Goal: Task Accomplishment & Management: Manage account settings

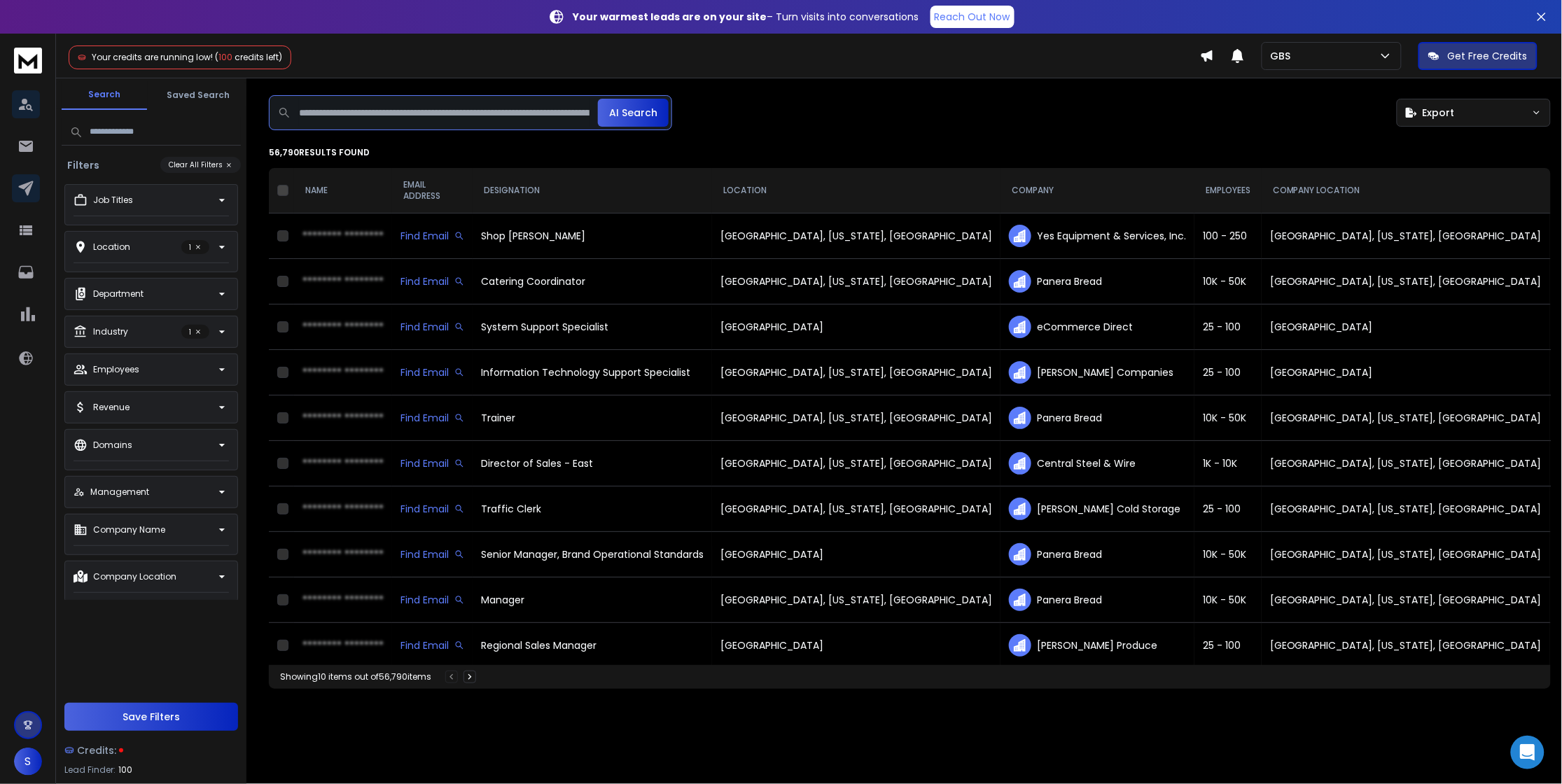
click at [20, 202] on link at bounding box center [26, 188] width 28 height 28
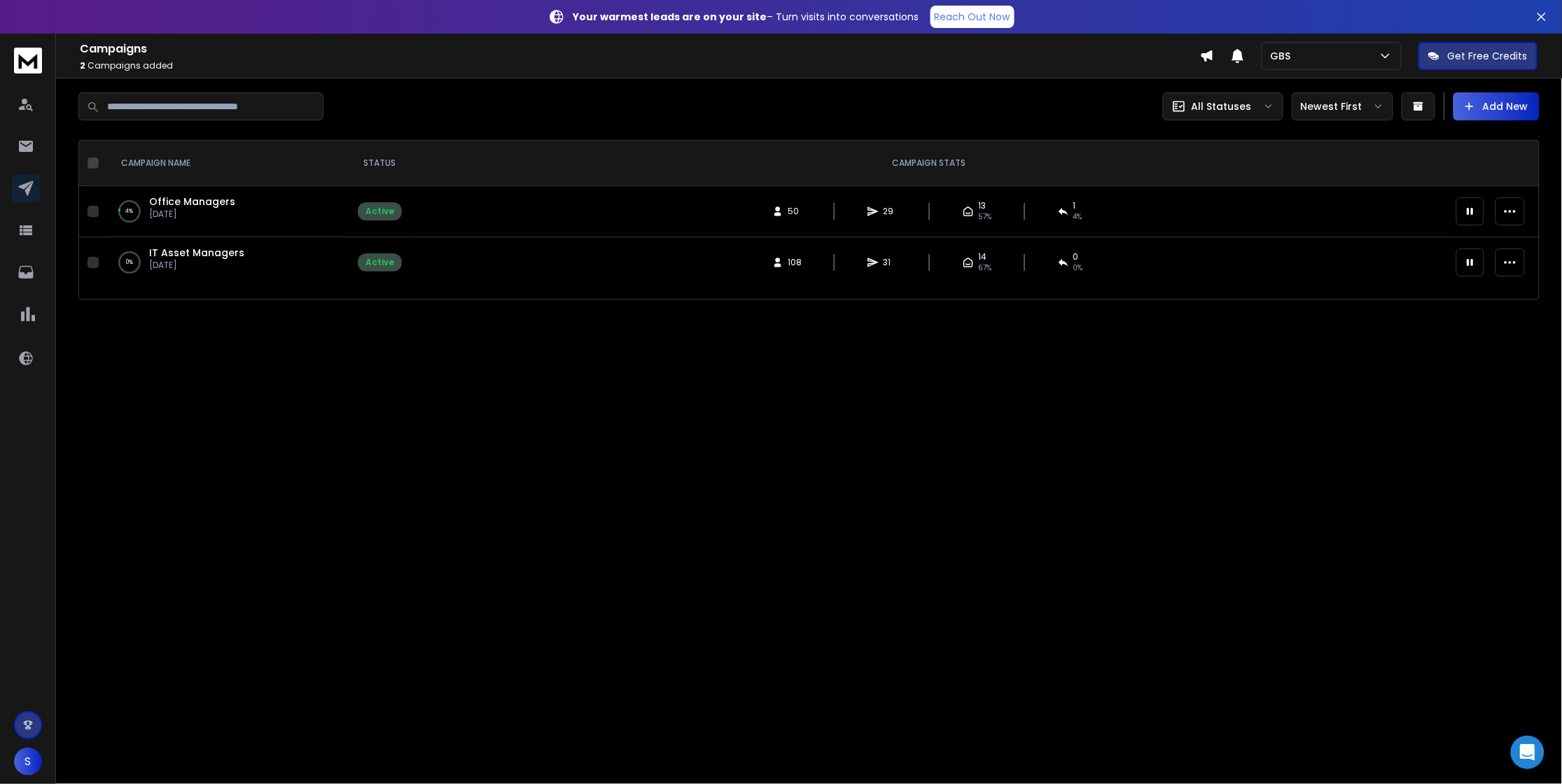
click at [234, 213] on div "4 % Office Managers [DATE]" at bounding box center [227, 211] width 217 height 34
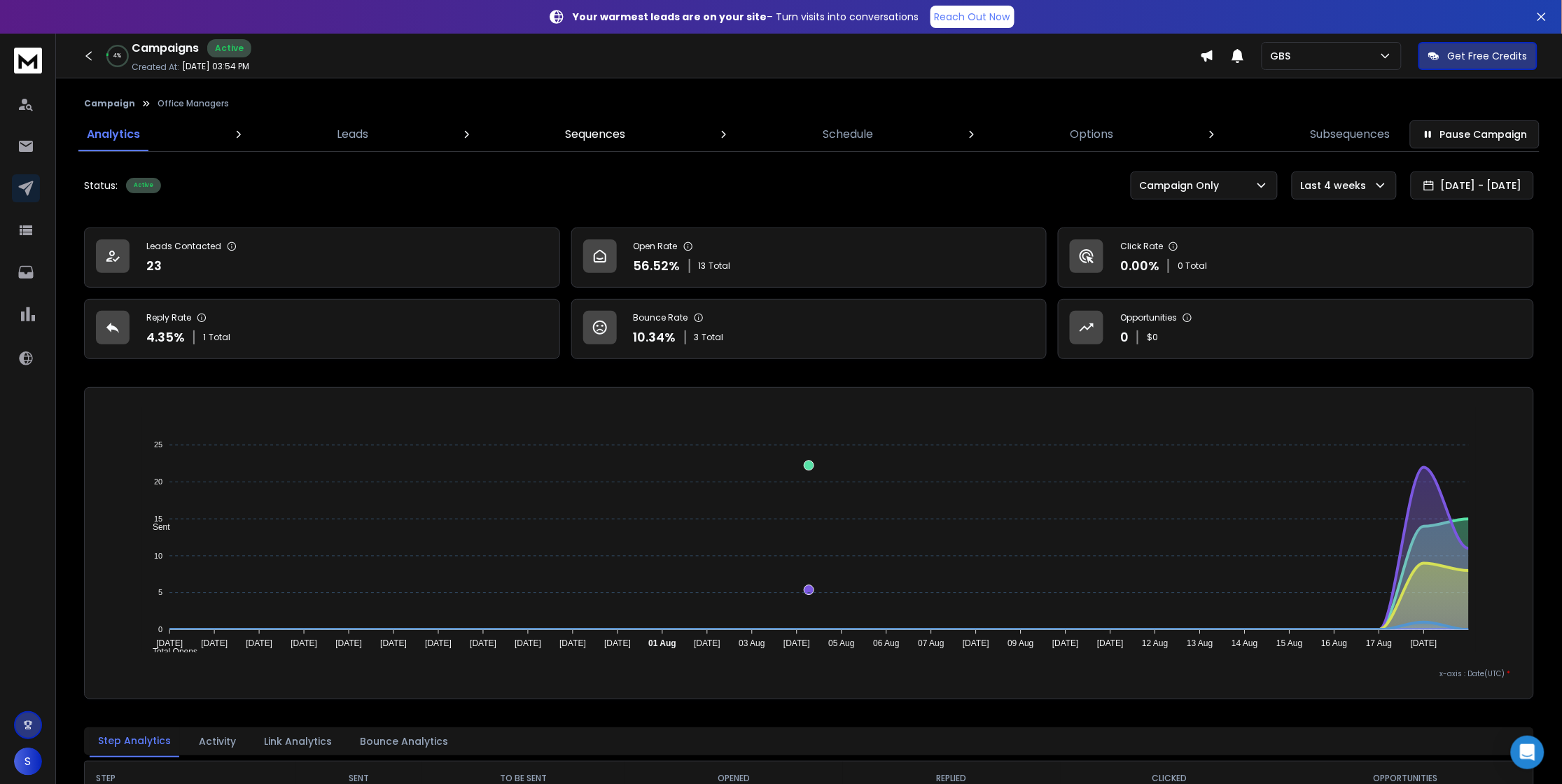
click at [607, 136] on p "Sequences" at bounding box center [595, 134] width 60 height 16
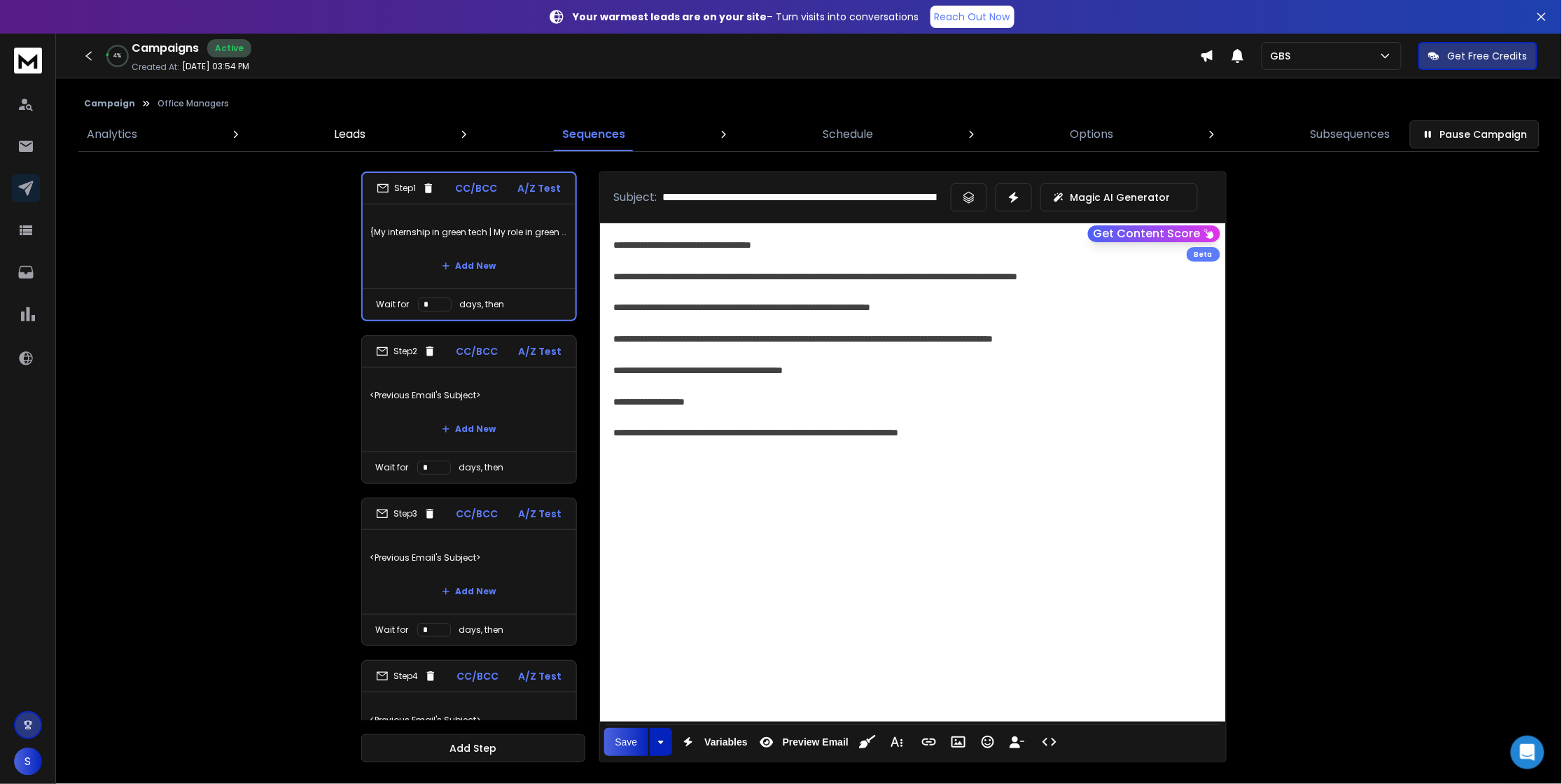
click at [343, 126] on p "Leads" at bounding box center [350, 134] width 31 height 16
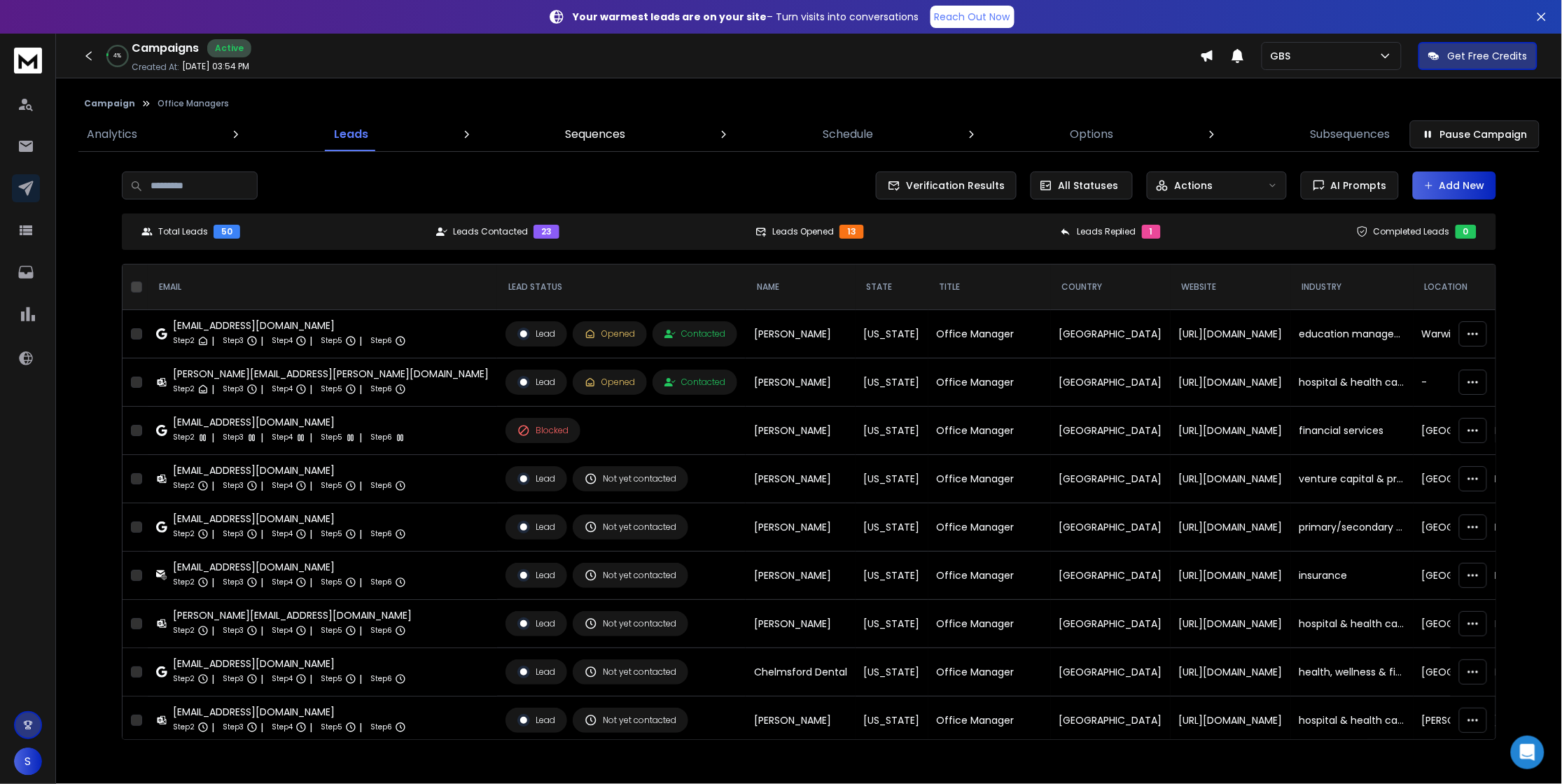
click at [598, 143] on link "Sequences" at bounding box center [596, 134] width 77 height 34
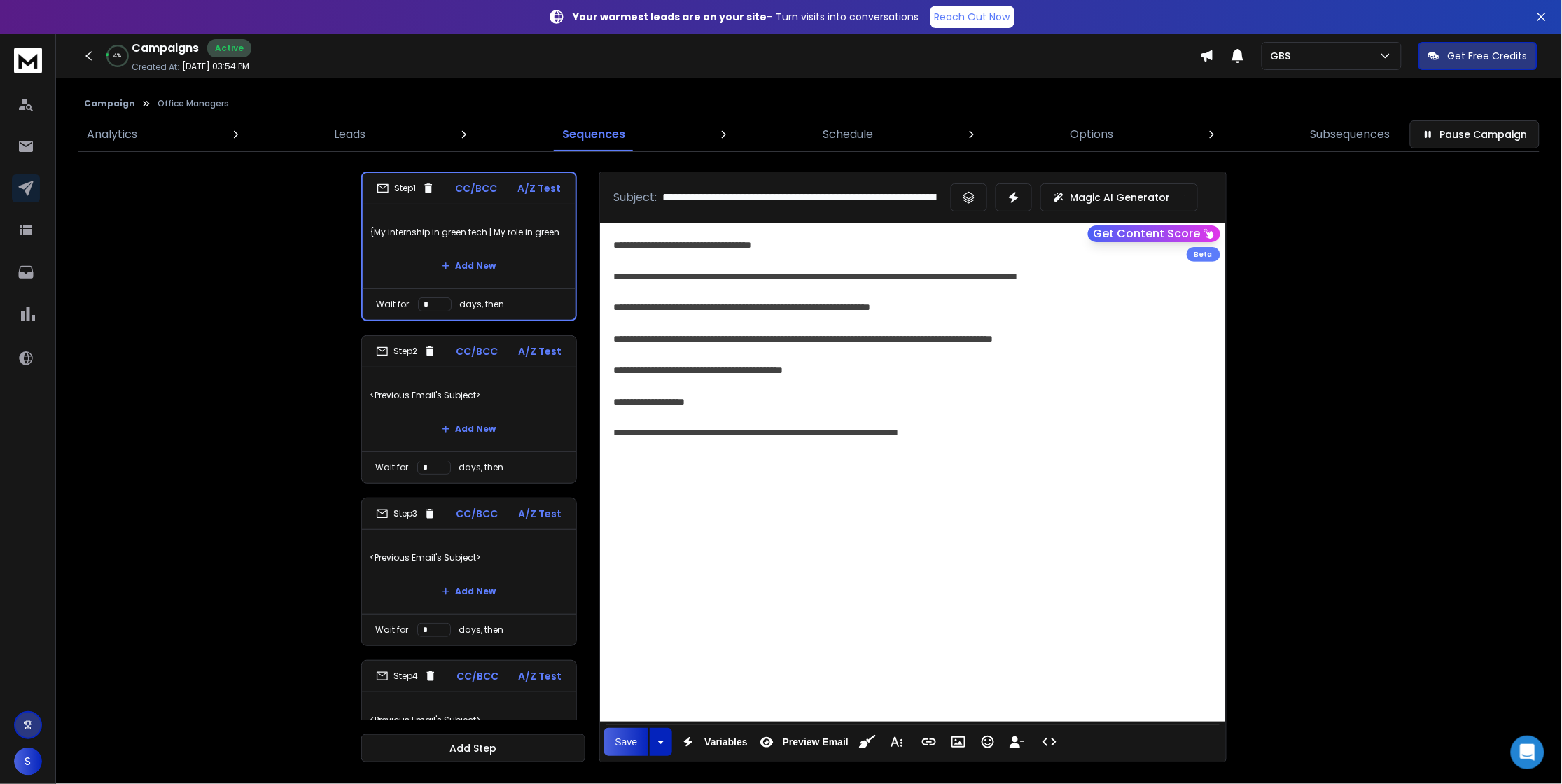
click at [506, 397] on p "<Previous Email's Subject>" at bounding box center [469, 395] width 198 height 39
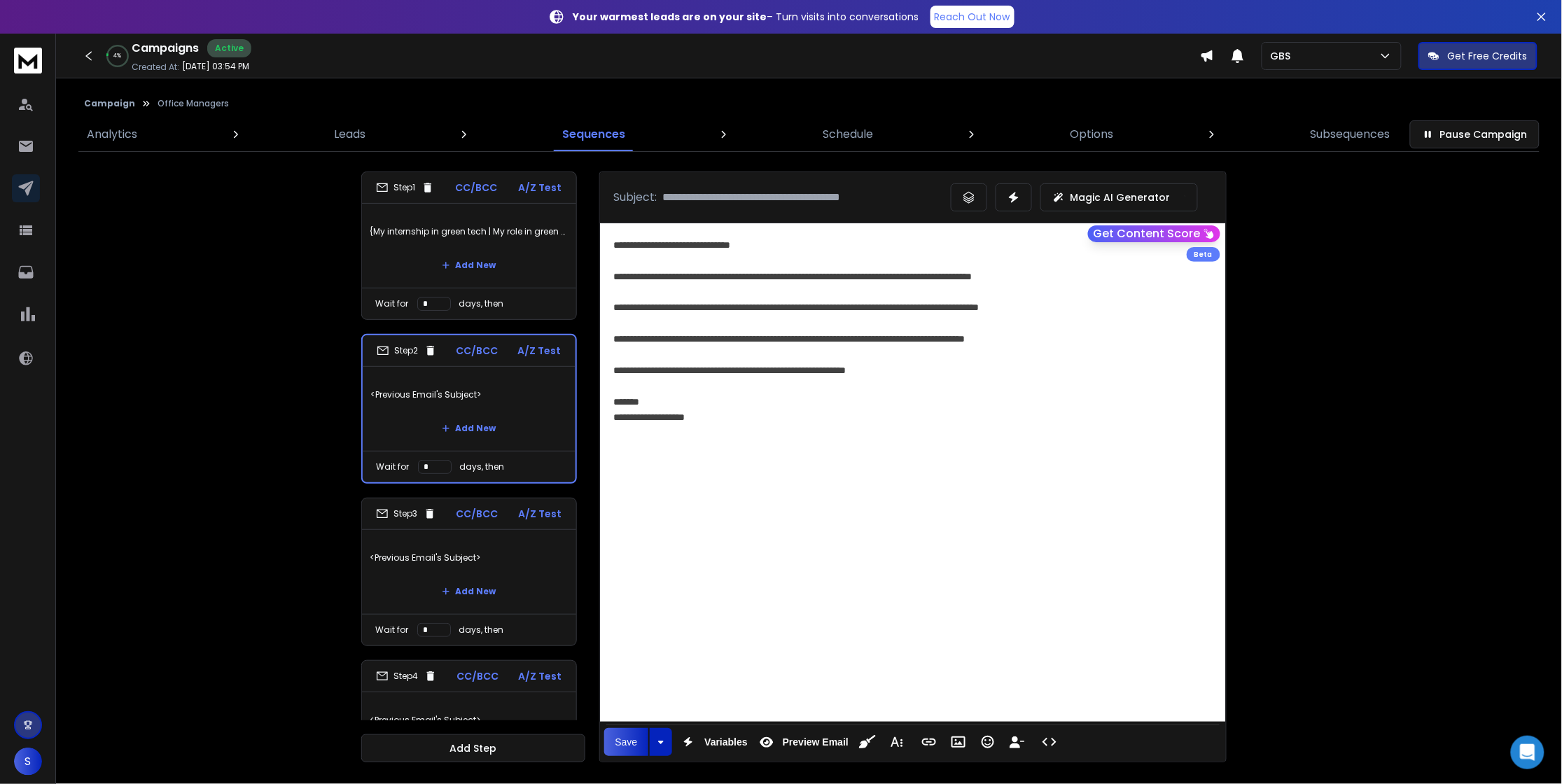
click at [534, 262] on div "Add New" at bounding box center [469, 266] width 198 height 28
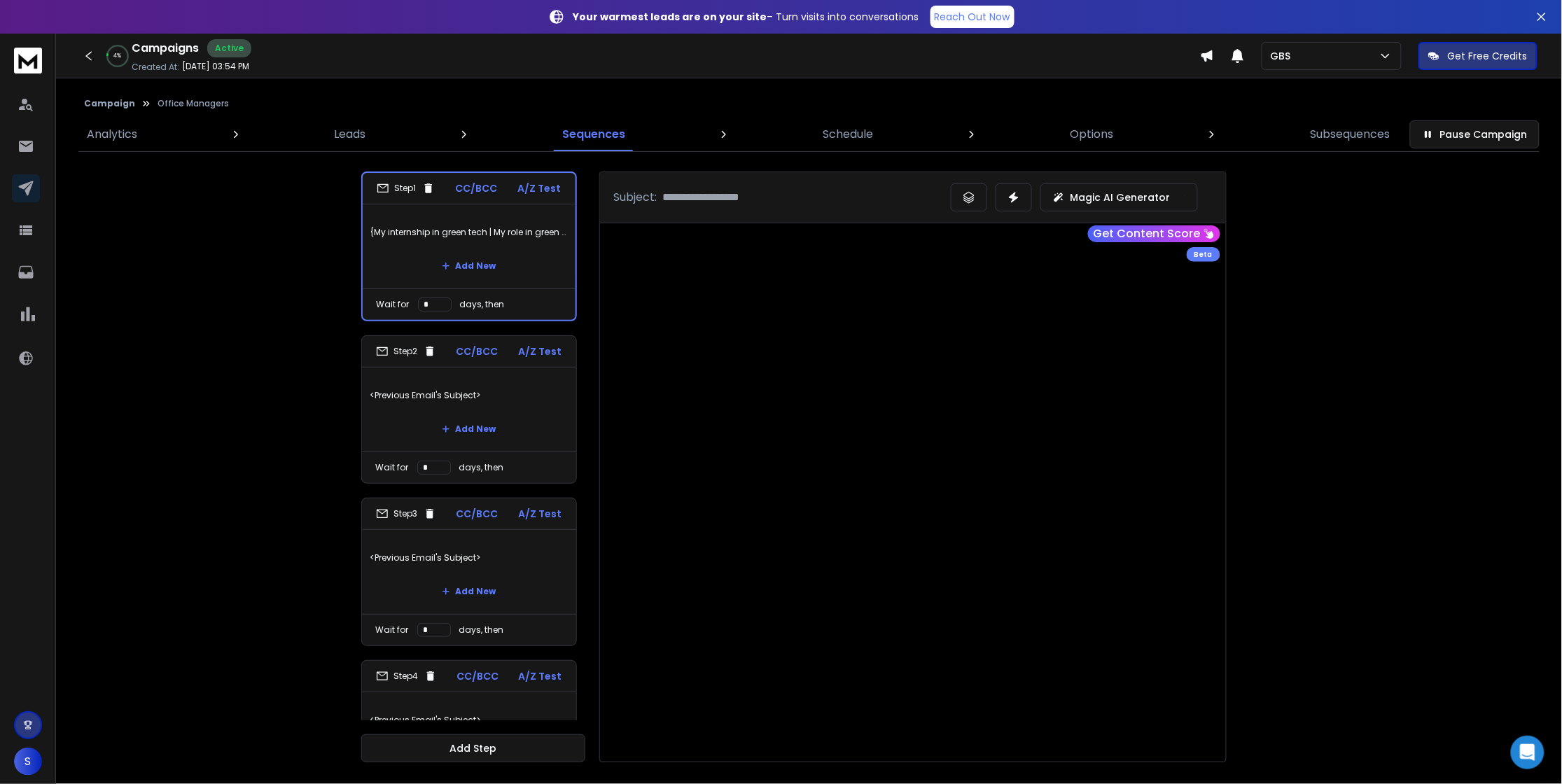
type input "**********"
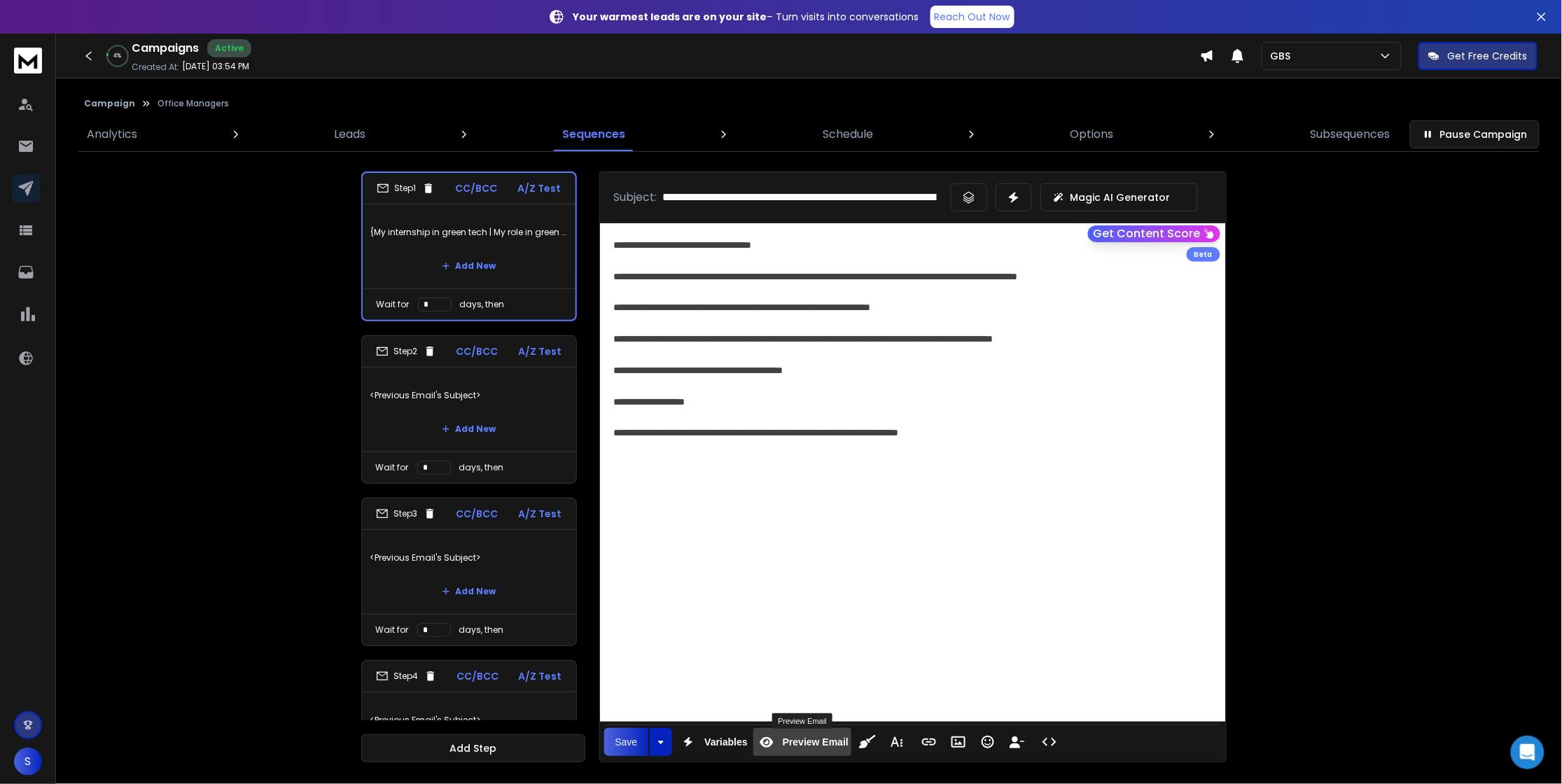
click at [792, 741] on span "Preview Email" at bounding box center [816, 742] width 71 height 12
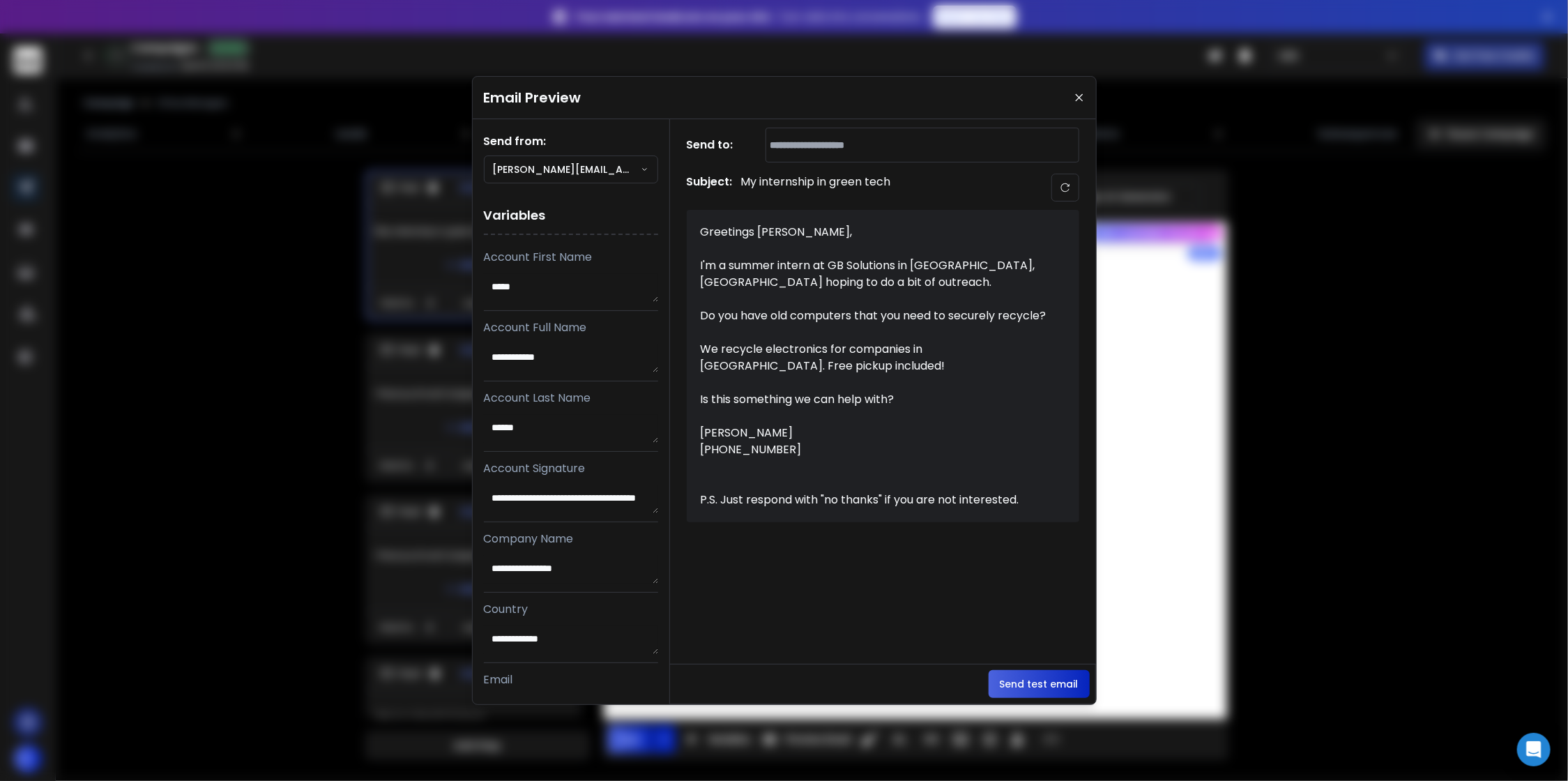
click at [1346, 544] on div "**********" at bounding box center [784, 390] width 1568 height 657
click at [1077, 92] on icon at bounding box center [1079, 98] width 11 height 11
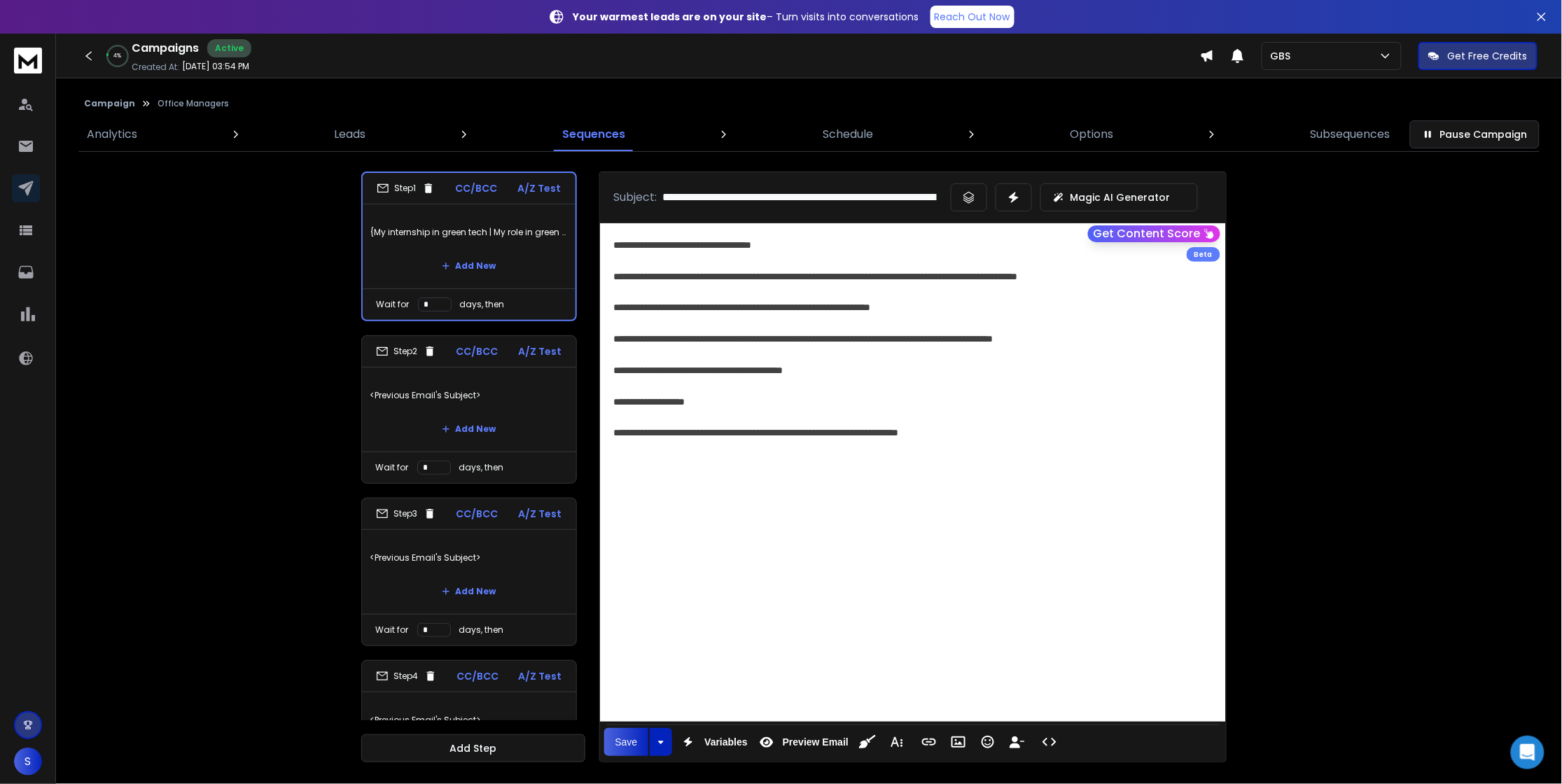
click at [547, 394] on p "<Previous Email's Subject>" at bounding box center [469, 395] width 198 height 39
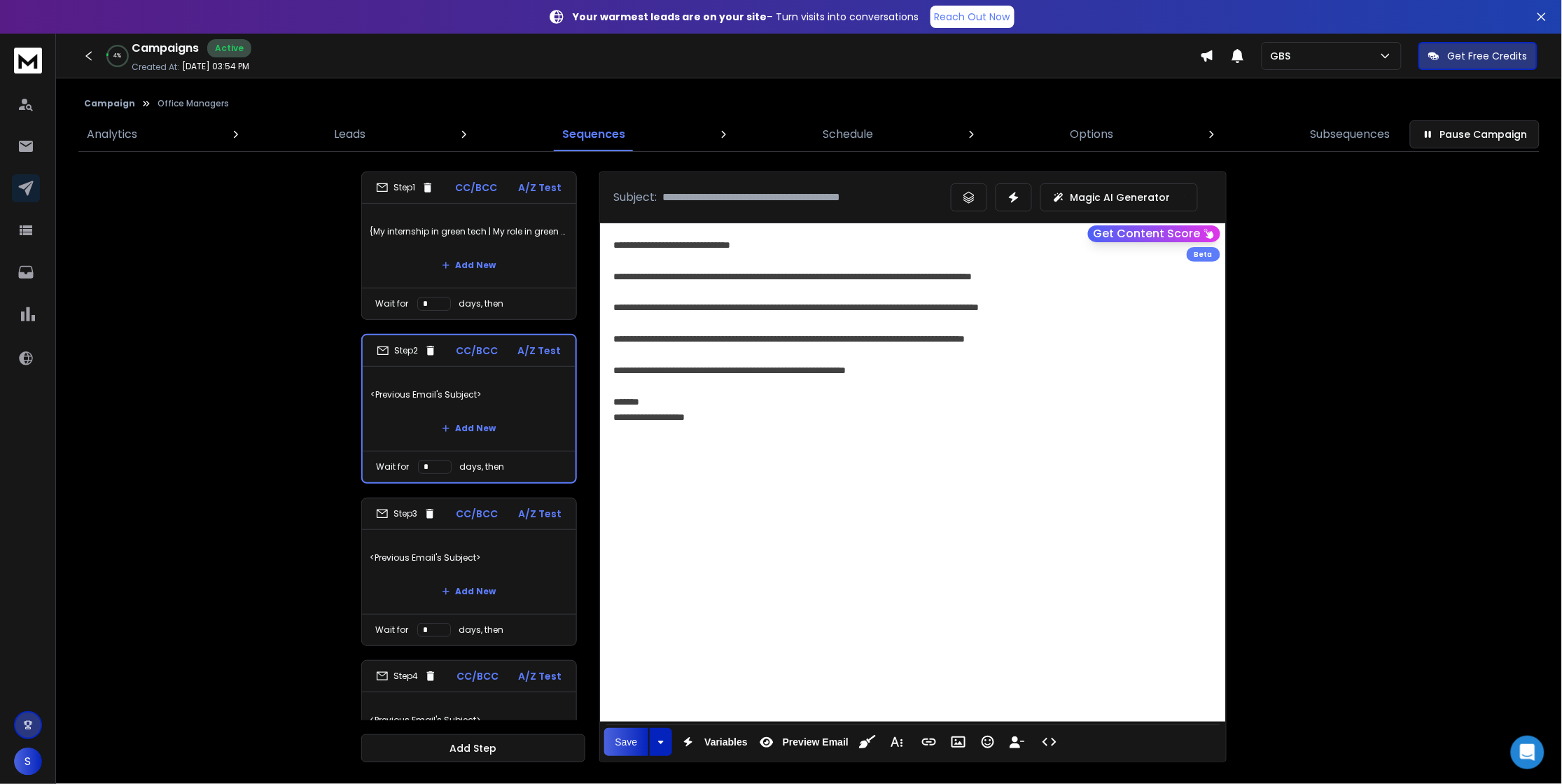
click at [517, 584] on div "Add New" at bounding box center [469, 592] width 198 height 28
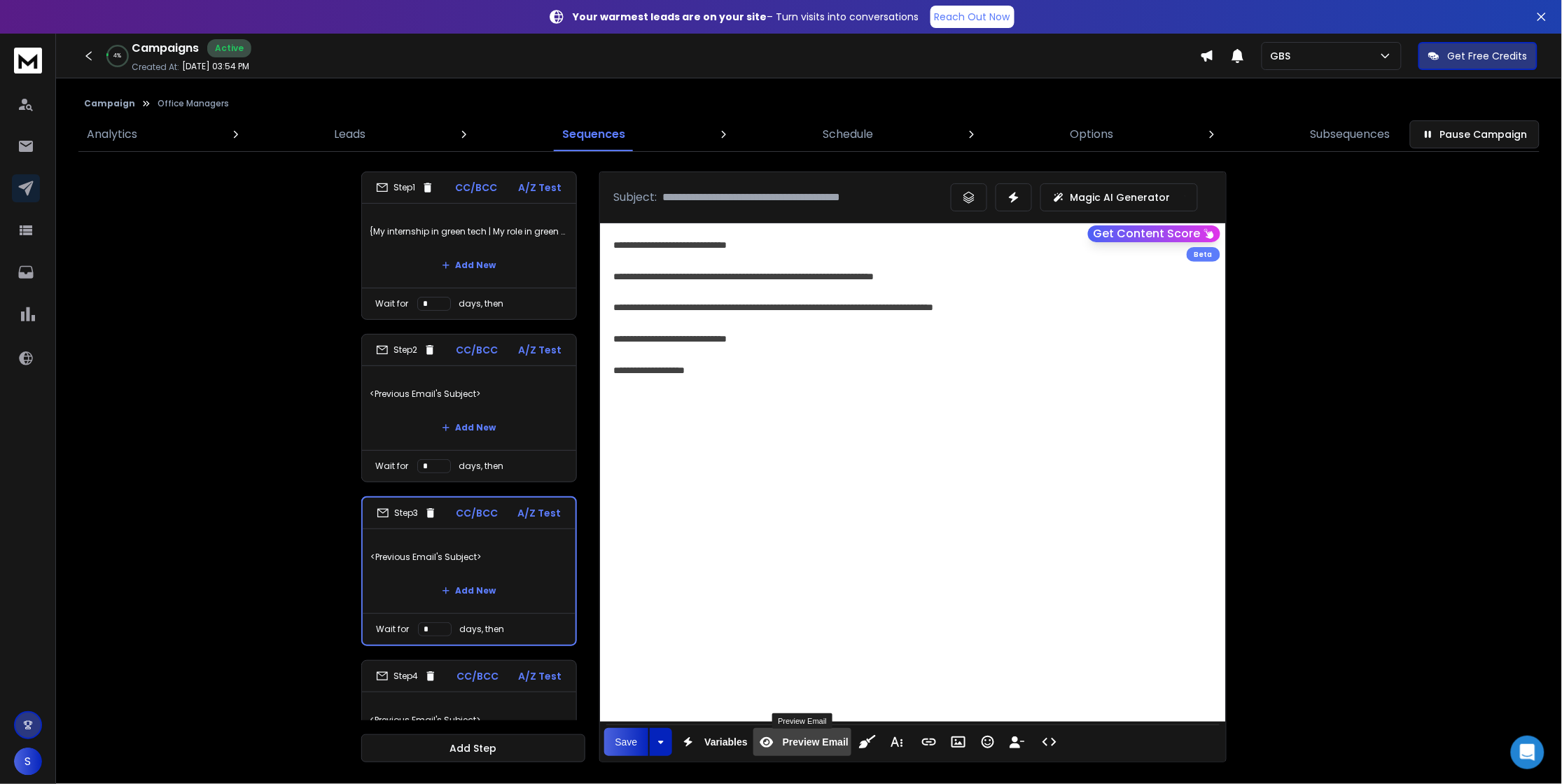
click at [839, 735] on div "Preview Email" at bounding box center [802, 742] width 98 height 23
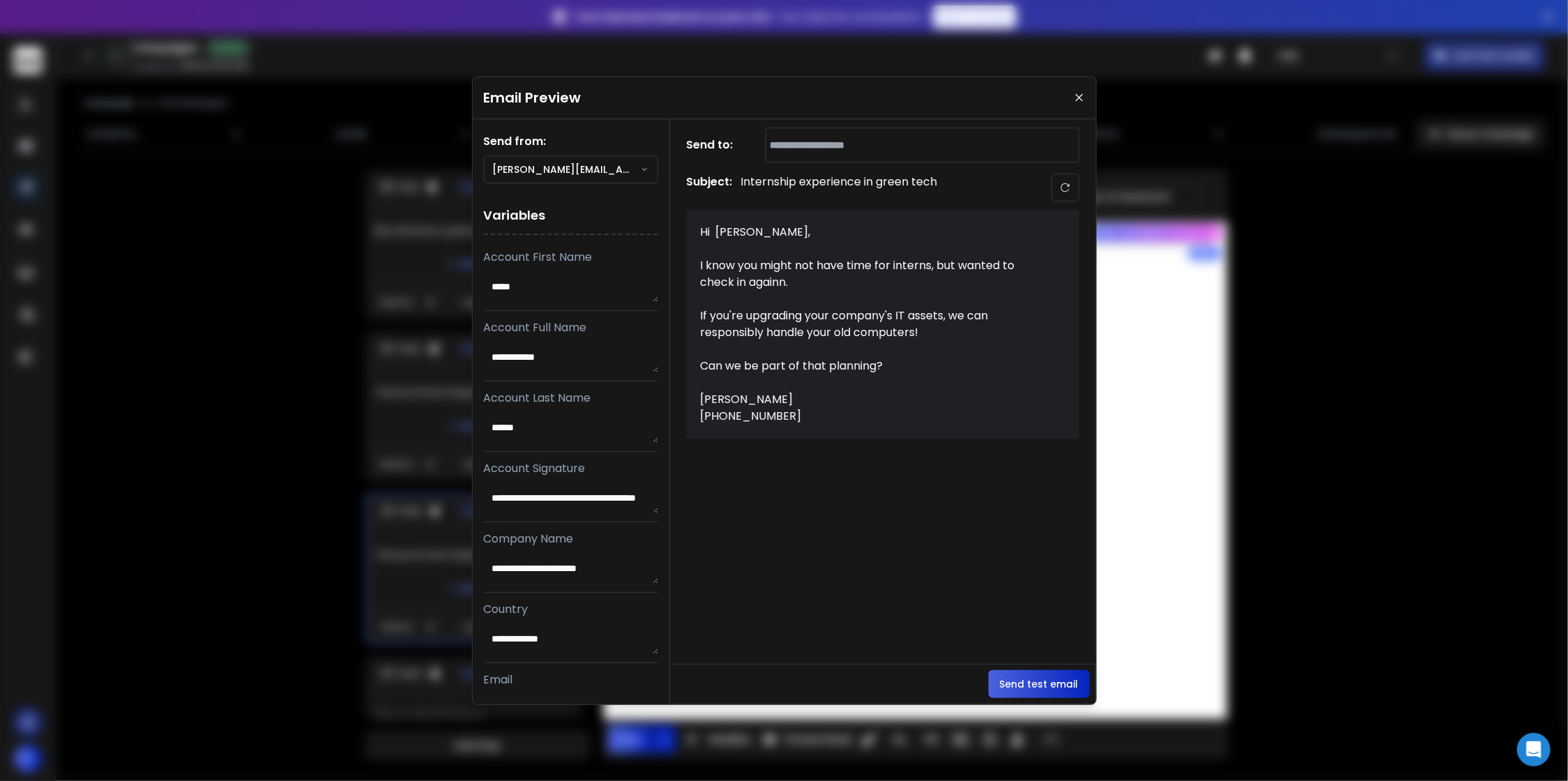
click at [1082, 98] on icon at bounding box center [1079, 98] width 11 height 11
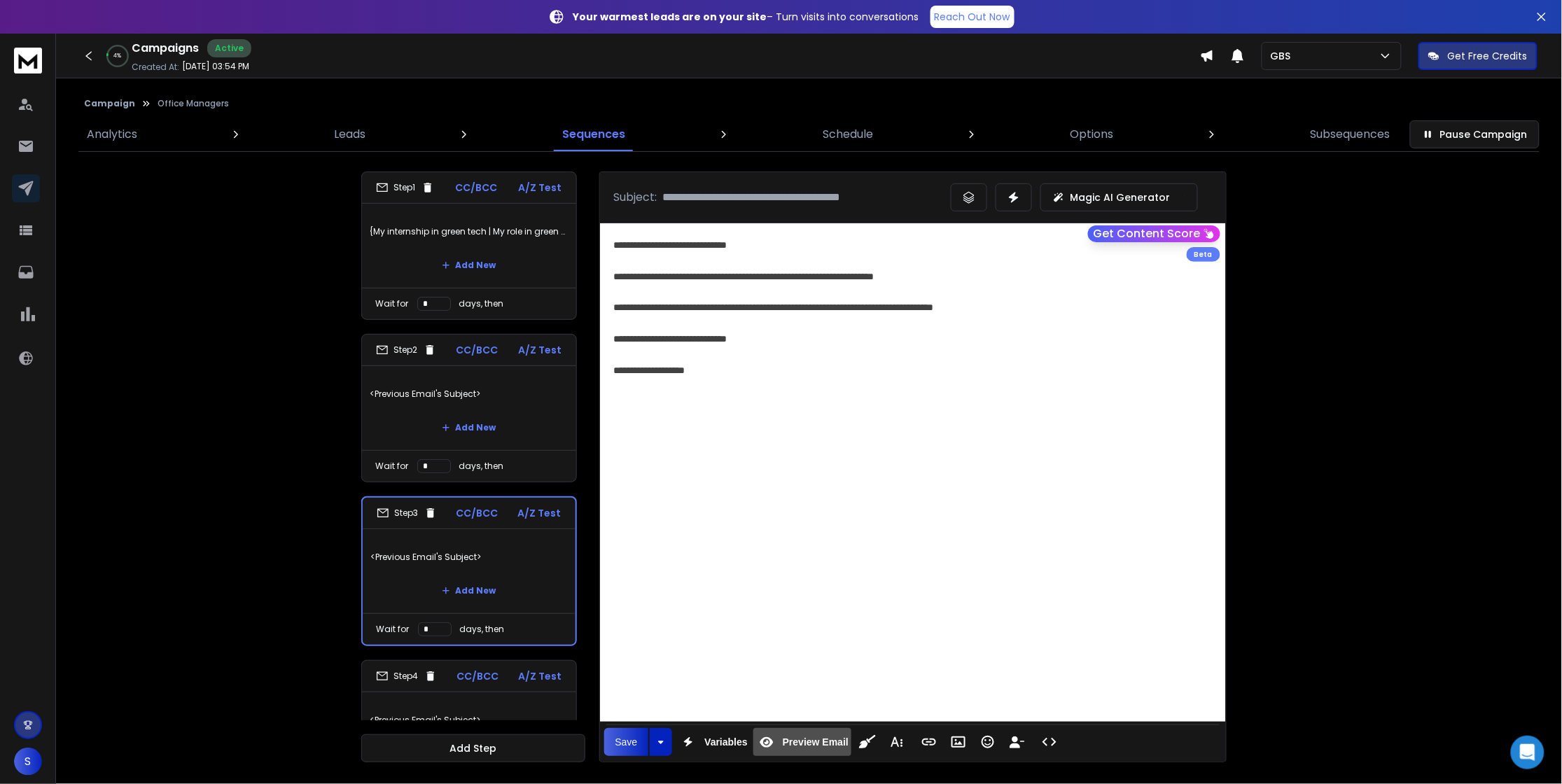
click at [796, 736] on span "Preview Email" at bounding box center [816, 742] width 71 height 12
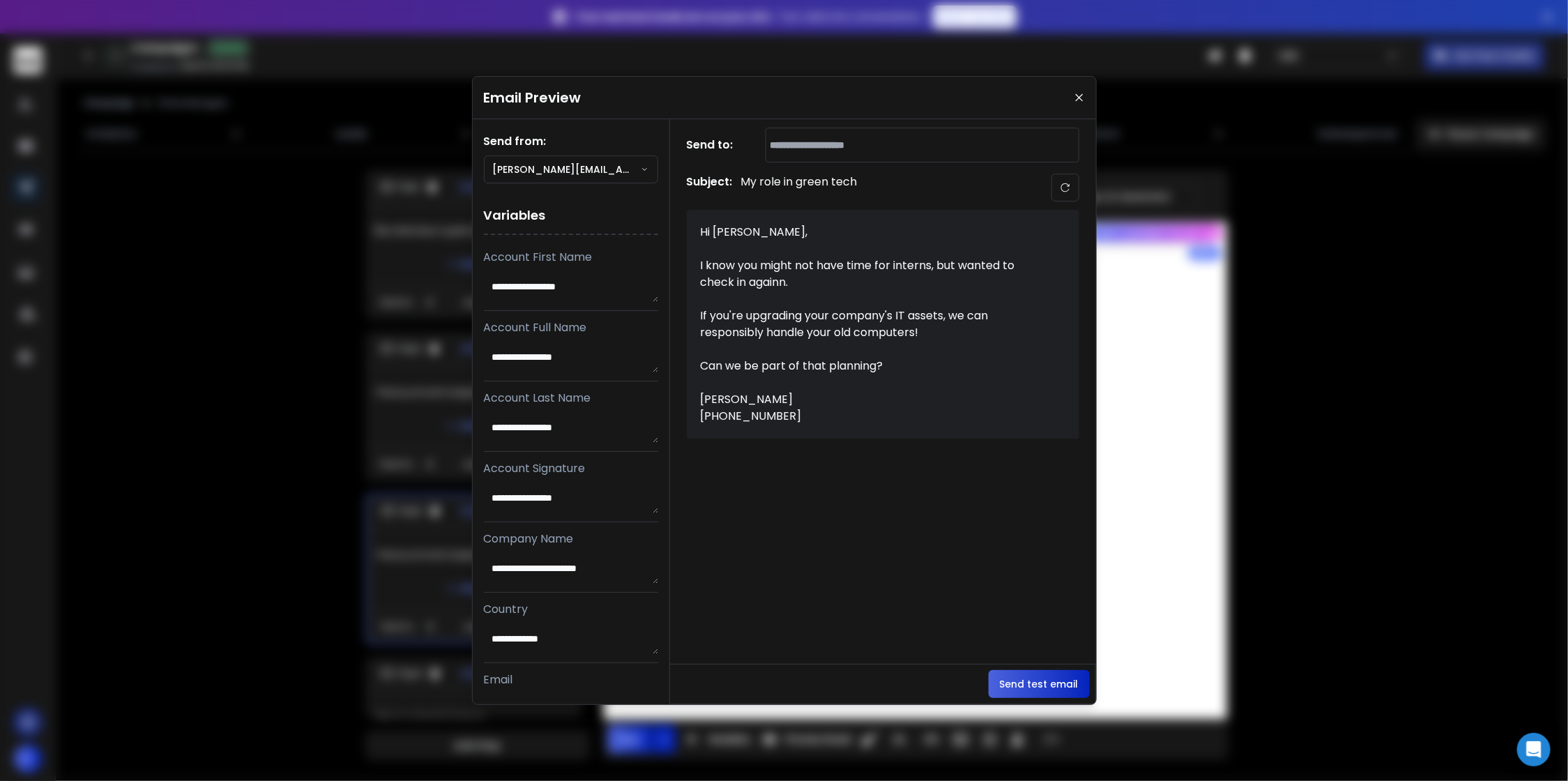
click at [1078, 95] on icon at bounding box center [1079, 98] width 11 height 11
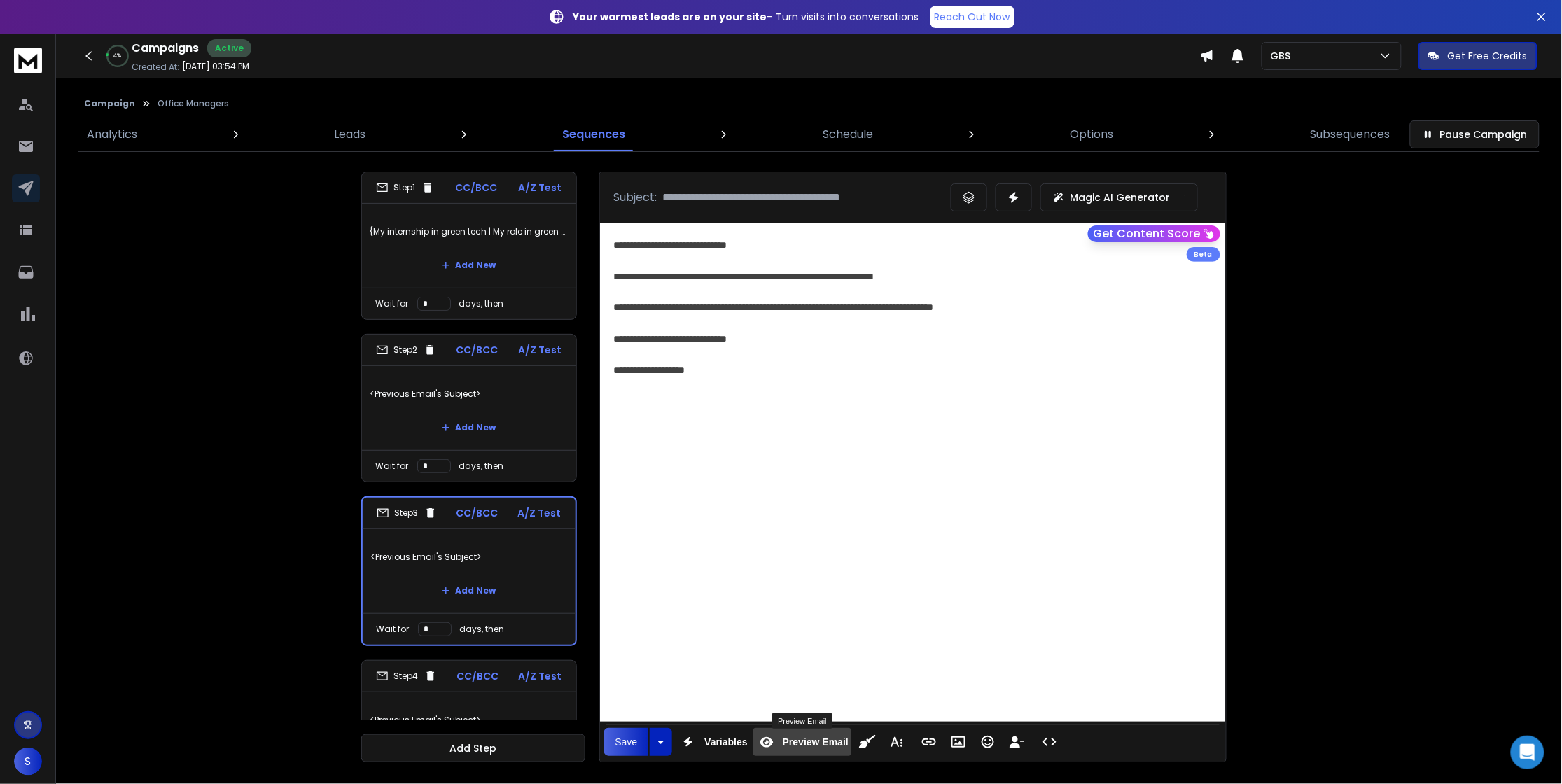
click at [809, 742] on span "Preview Email" at bounding box center [816, 742] width 71 height 12
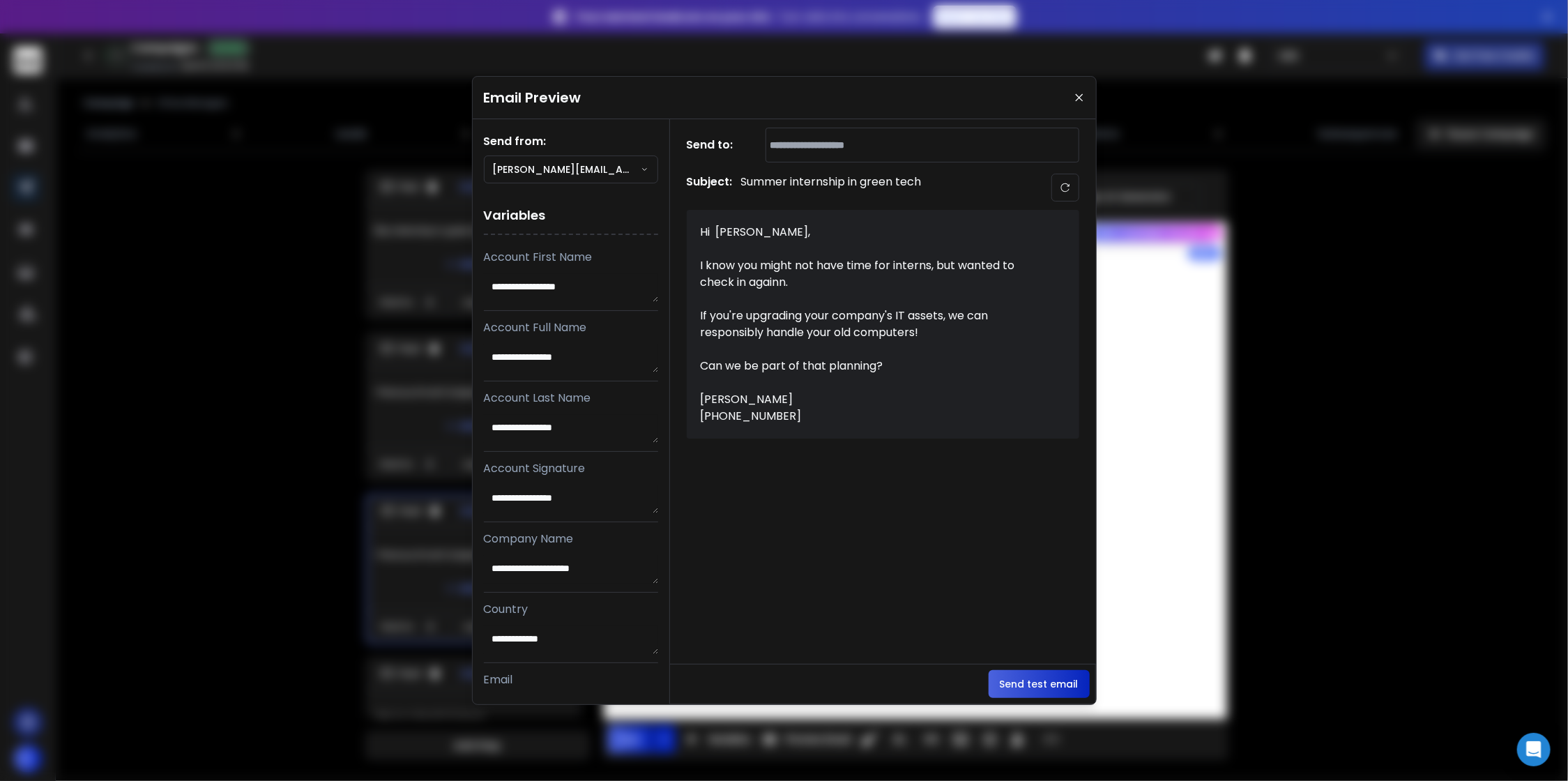
click at [1077, 97] on icon at bounding box center [1079, 98] width 11 height 11
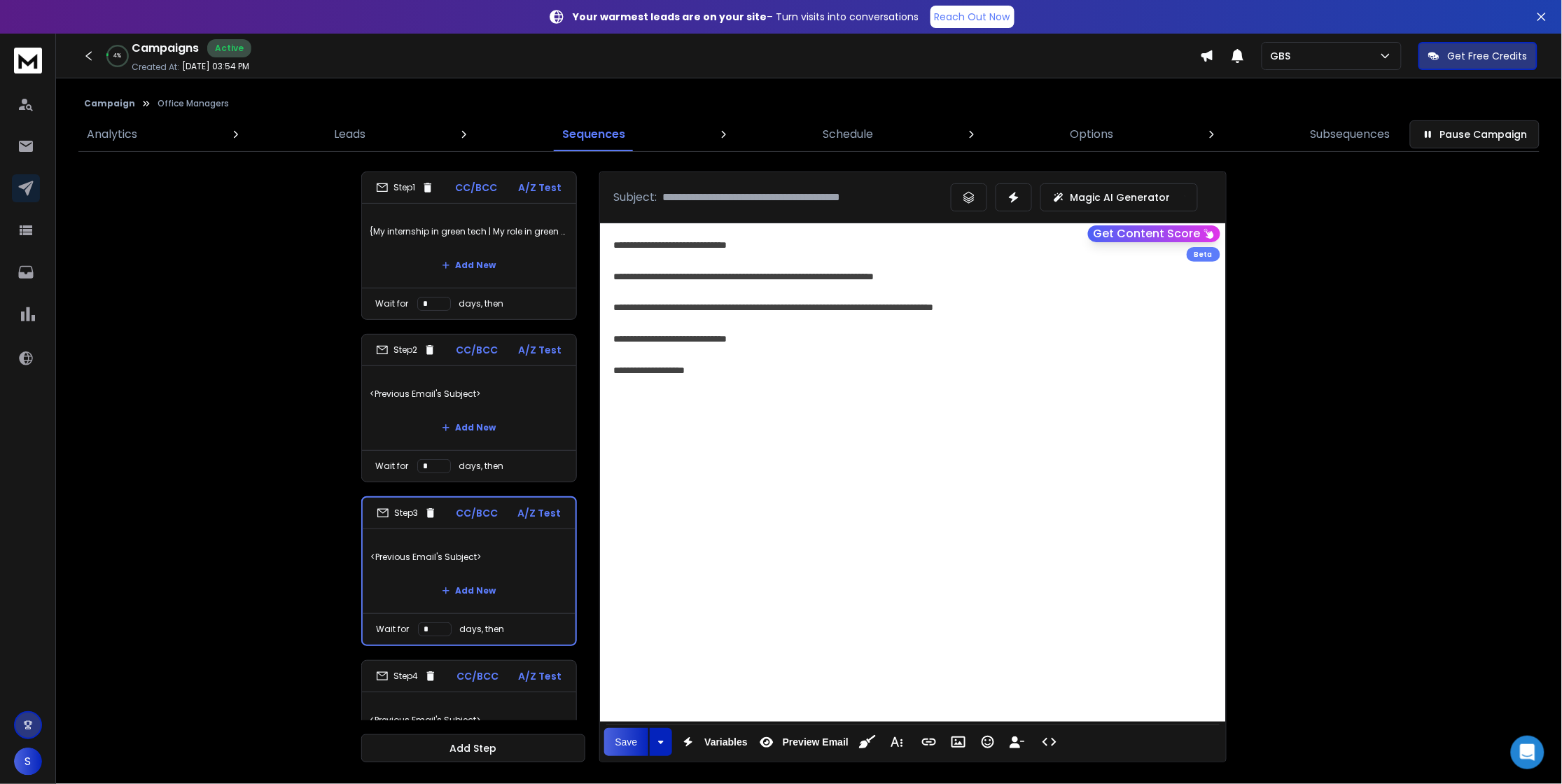
click at [674, 243] on div "**********" at bounding box center [913, 245] width 598 height 16
click at [800, 744] on span "Preview Email" at bounding box center [816, 742] width 71 height 12
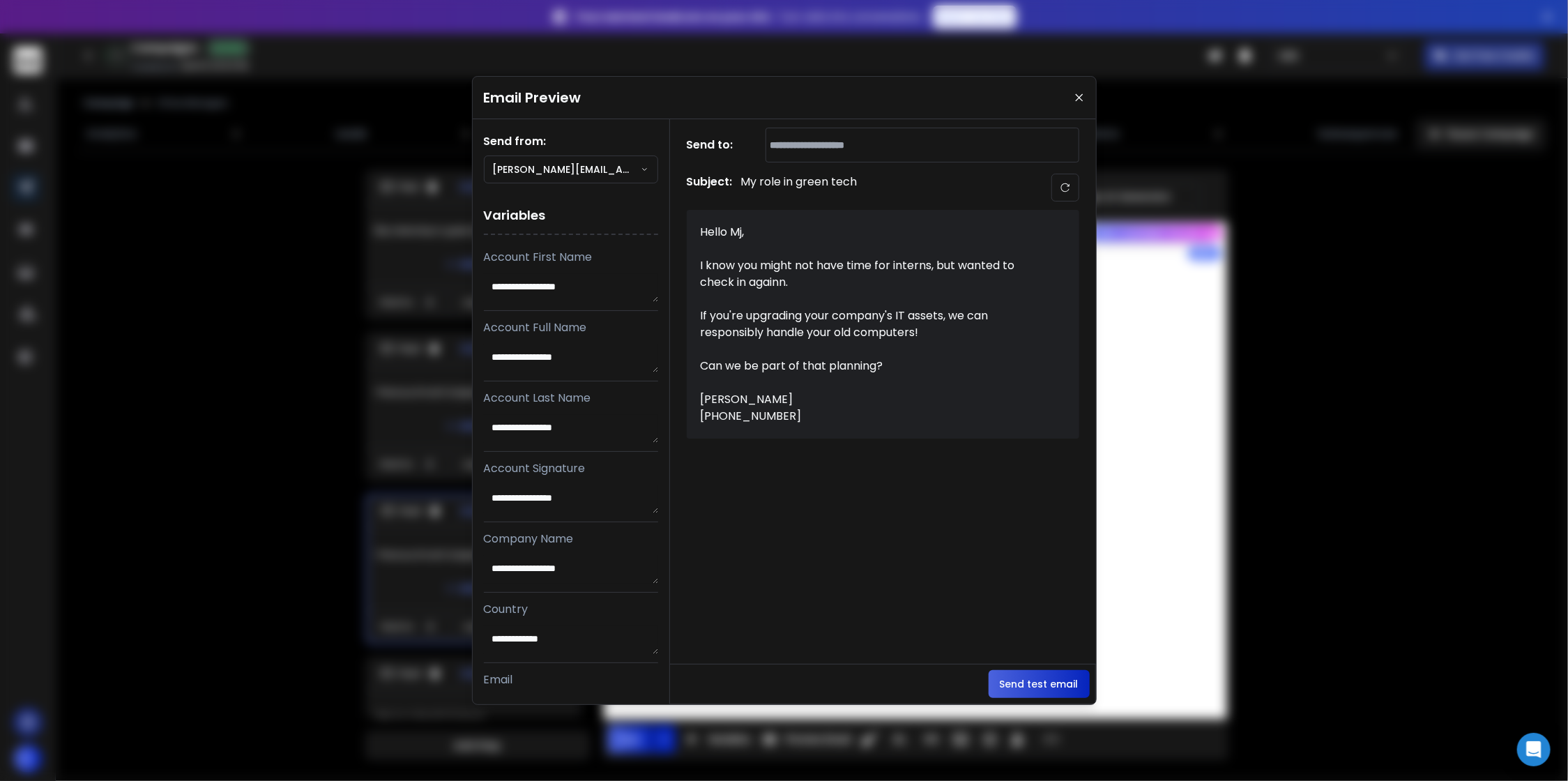
click at [1081, 98] on icon at bounding box center [1079, 98] width 11 height 11
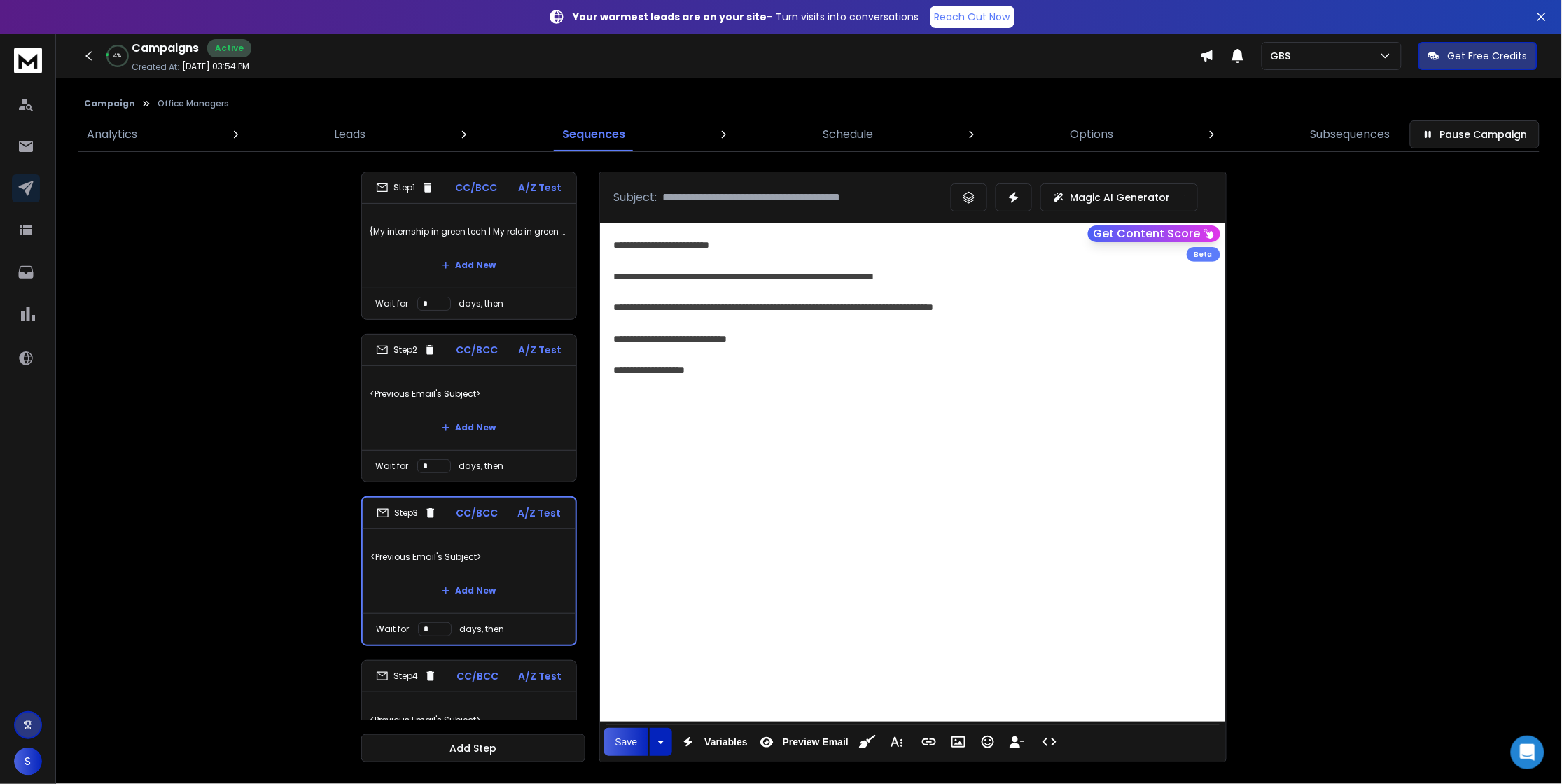
click at [623, 248] on div "**********" at bounding box center [913, 245] width 598 height 16
click at [810, 753] on button "Preview Email Preview Email" at bounding box center [802, 742] width 98 height 28
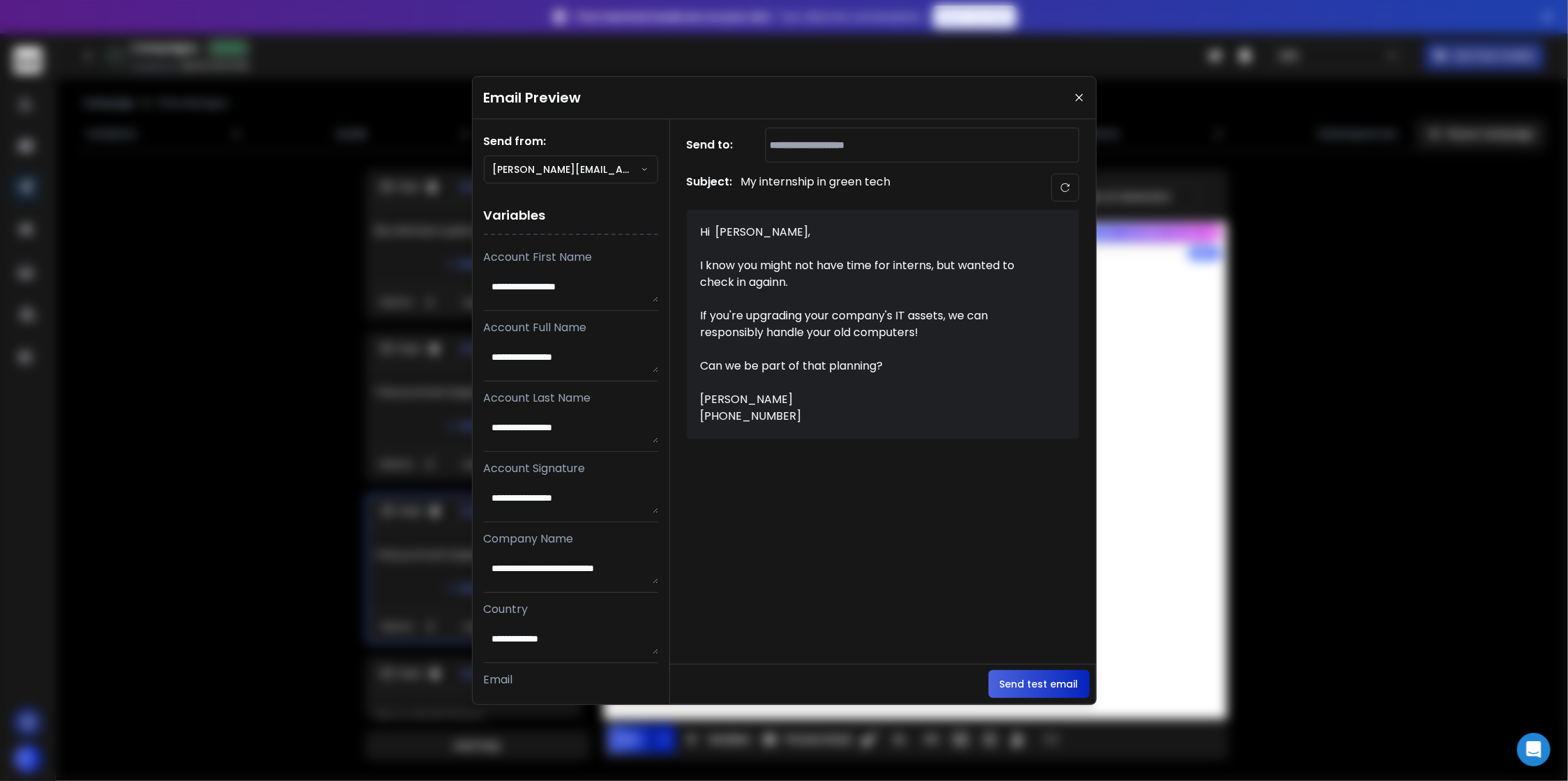
click at [1075, 100] on icon at bounding box center [1079, 98] width 11 height 11
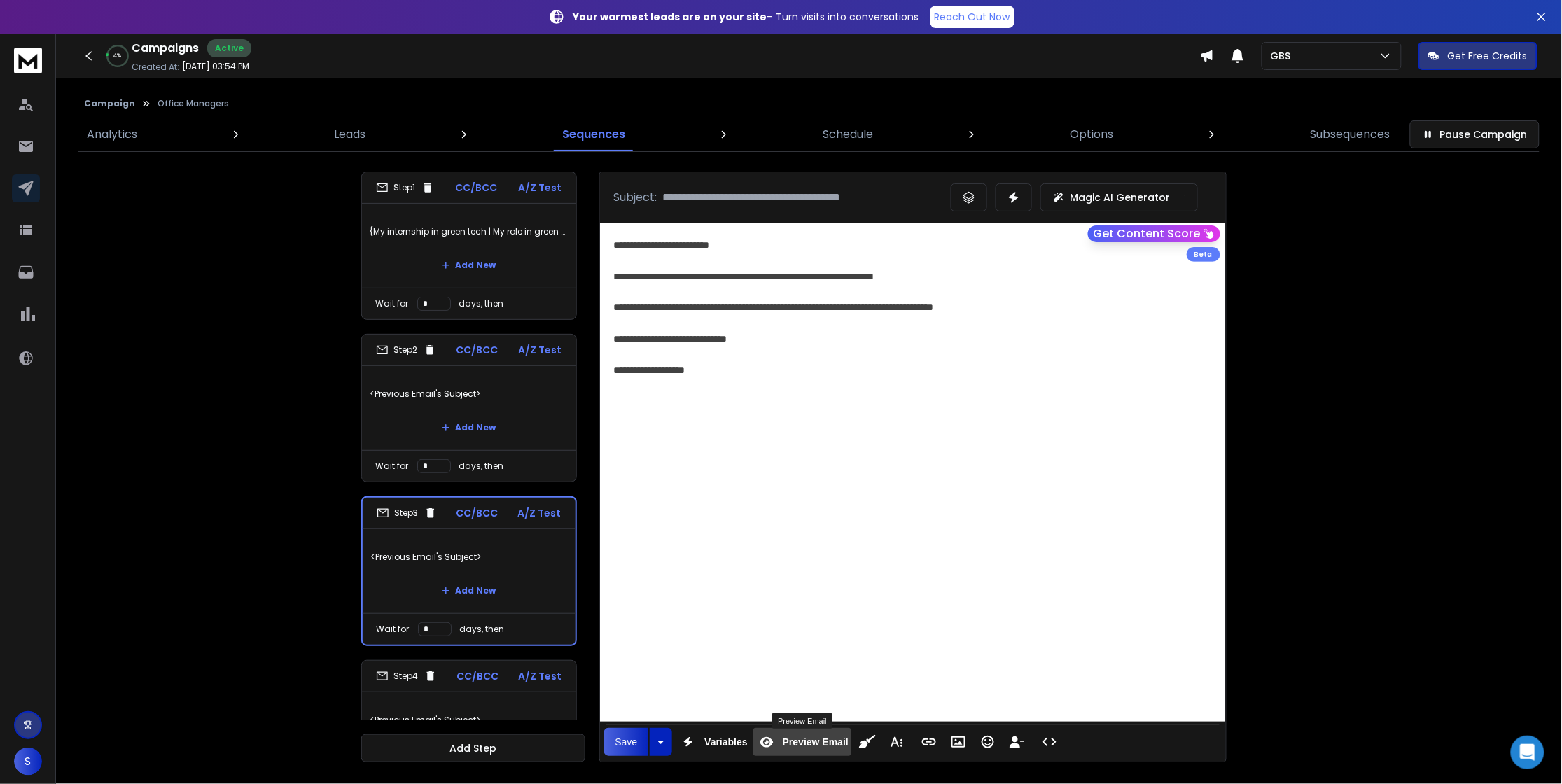
click at [797, 742] on span "Preview Email" at bounding box center [816, 742] width 71 height 12
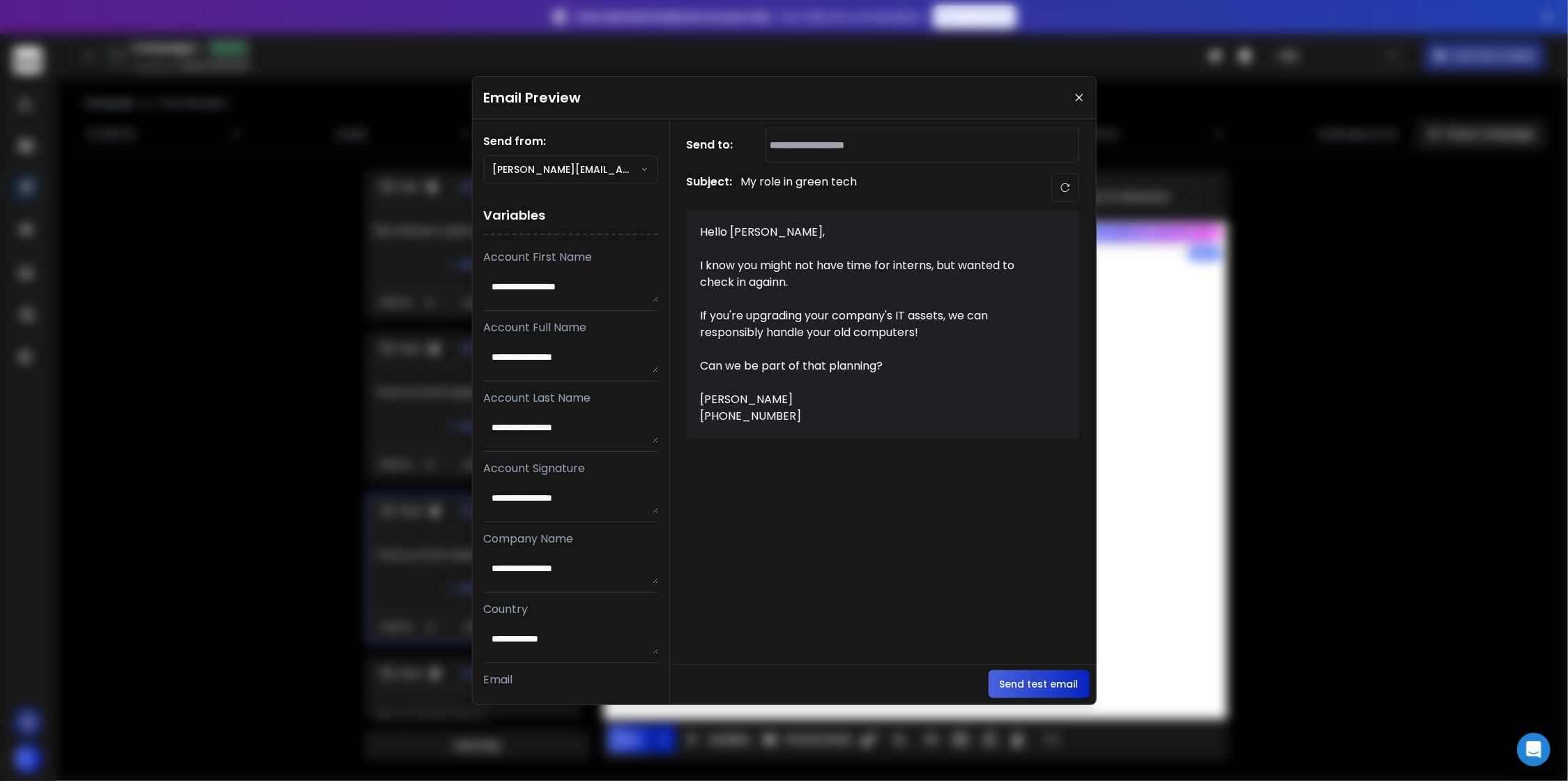
click at [1074, 95] on icon at bounding box center [1079, 98] width 11 height 11
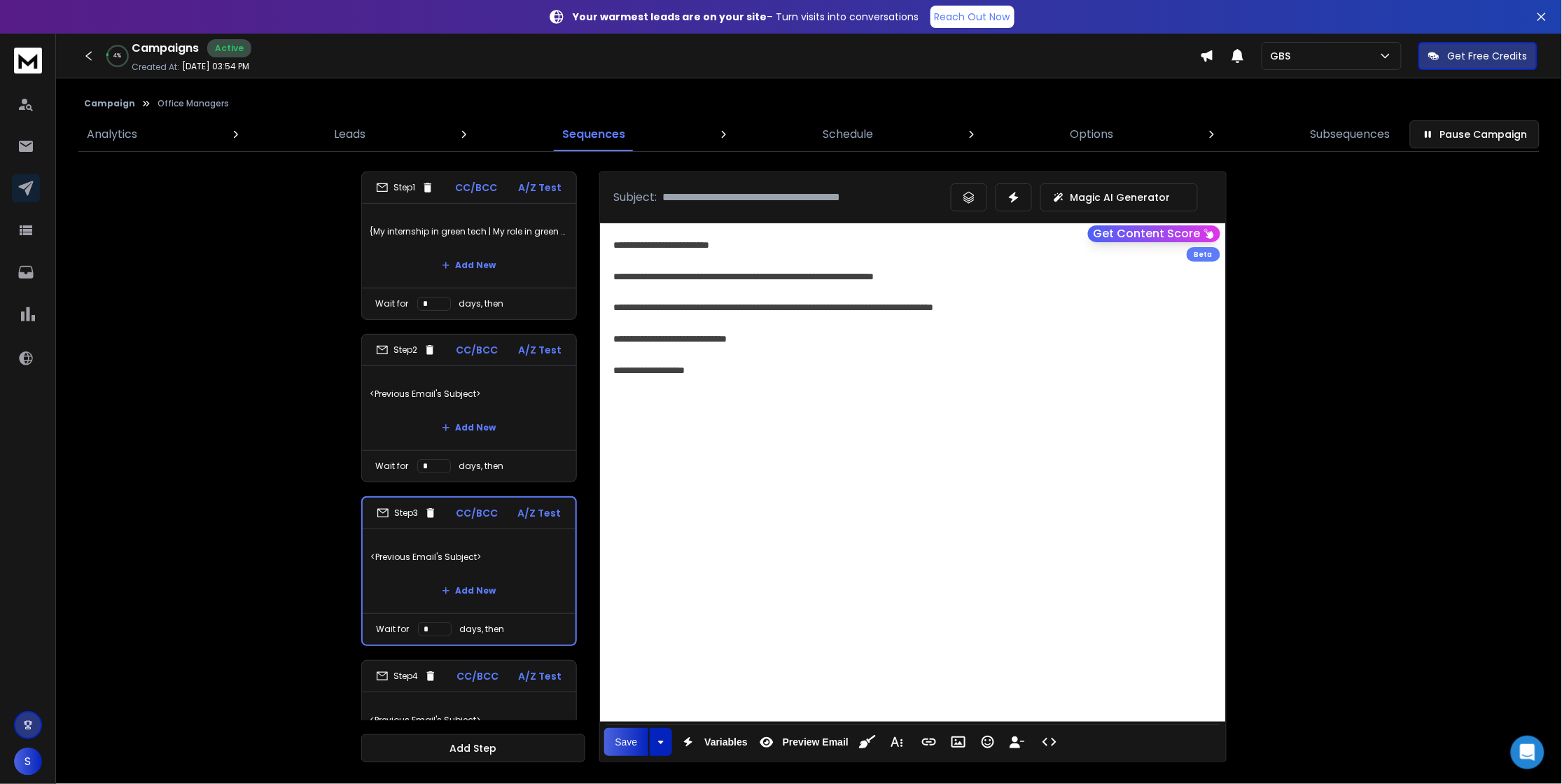
click at [637, 245] on div "**********" at bounding box center [913, 245] width 598 height 16
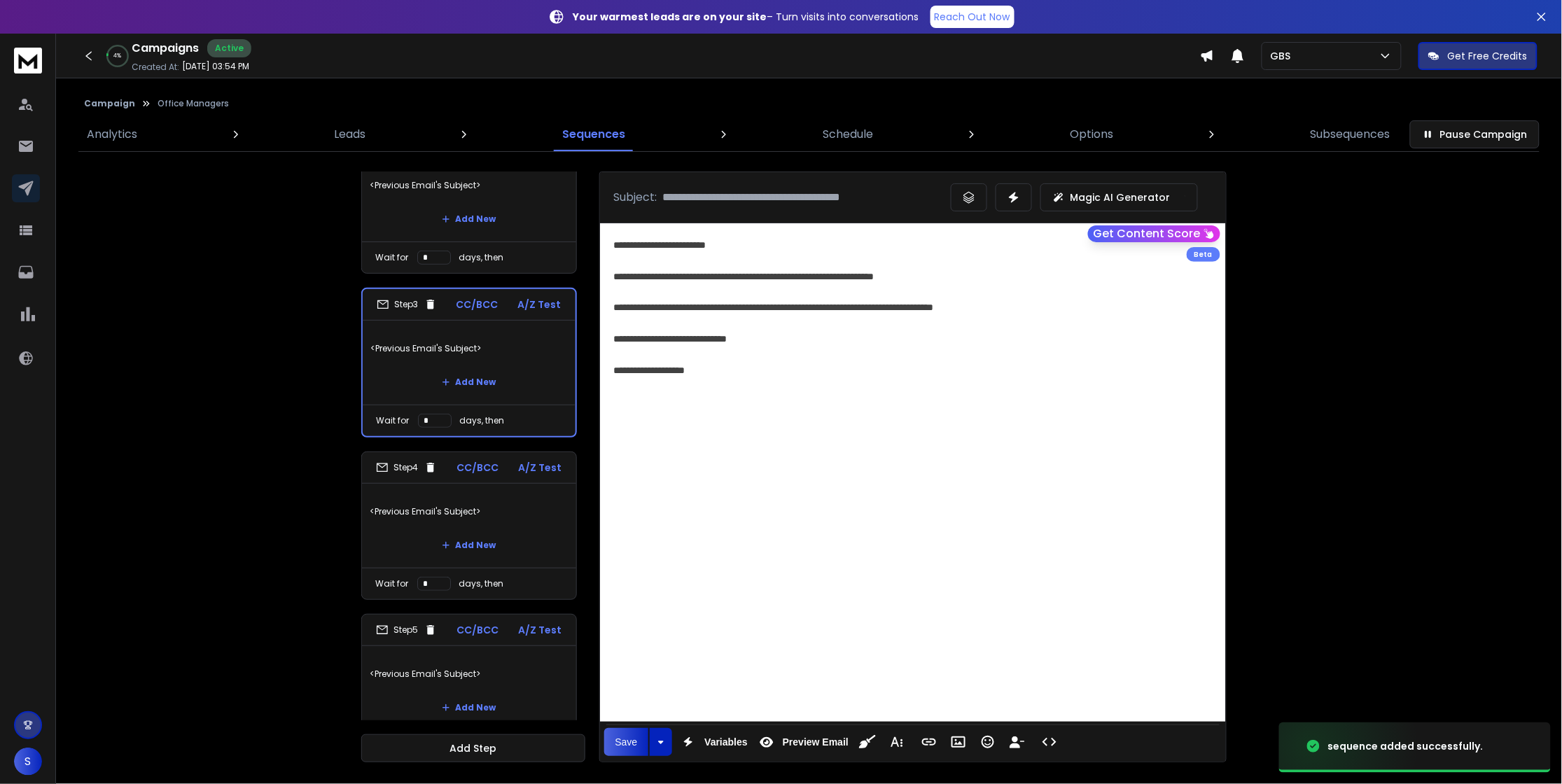
scroll to position [210, 0]
click at [516, 506] on p "<Previous Email's Subject>" at bounding box center [469, 510] width 198 height 39
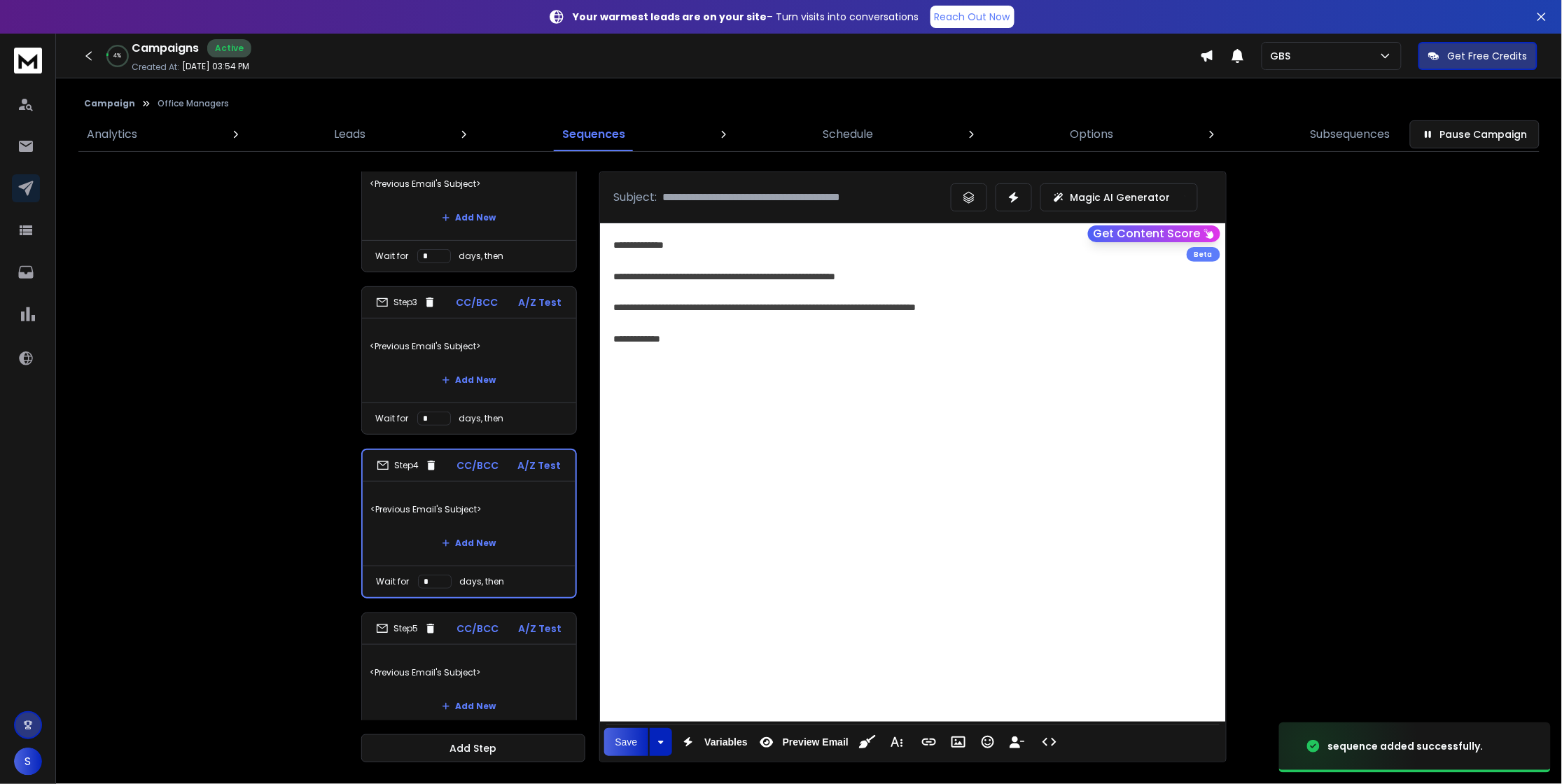
click at [502, 682] on p "<Previous Email's Subject>" at bounding box center [469, 673] width 198 height 39
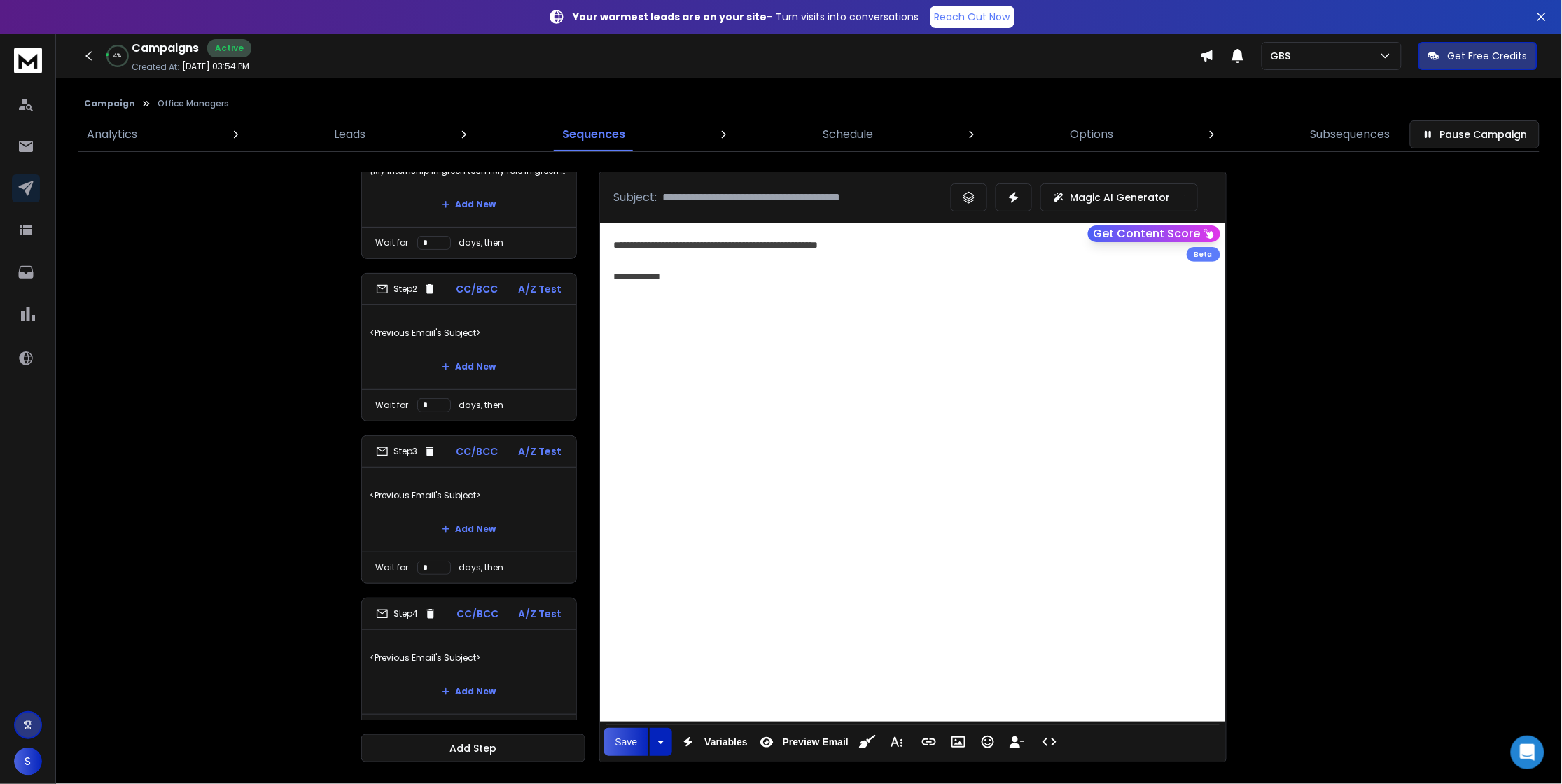
scroll to position [38, 0]
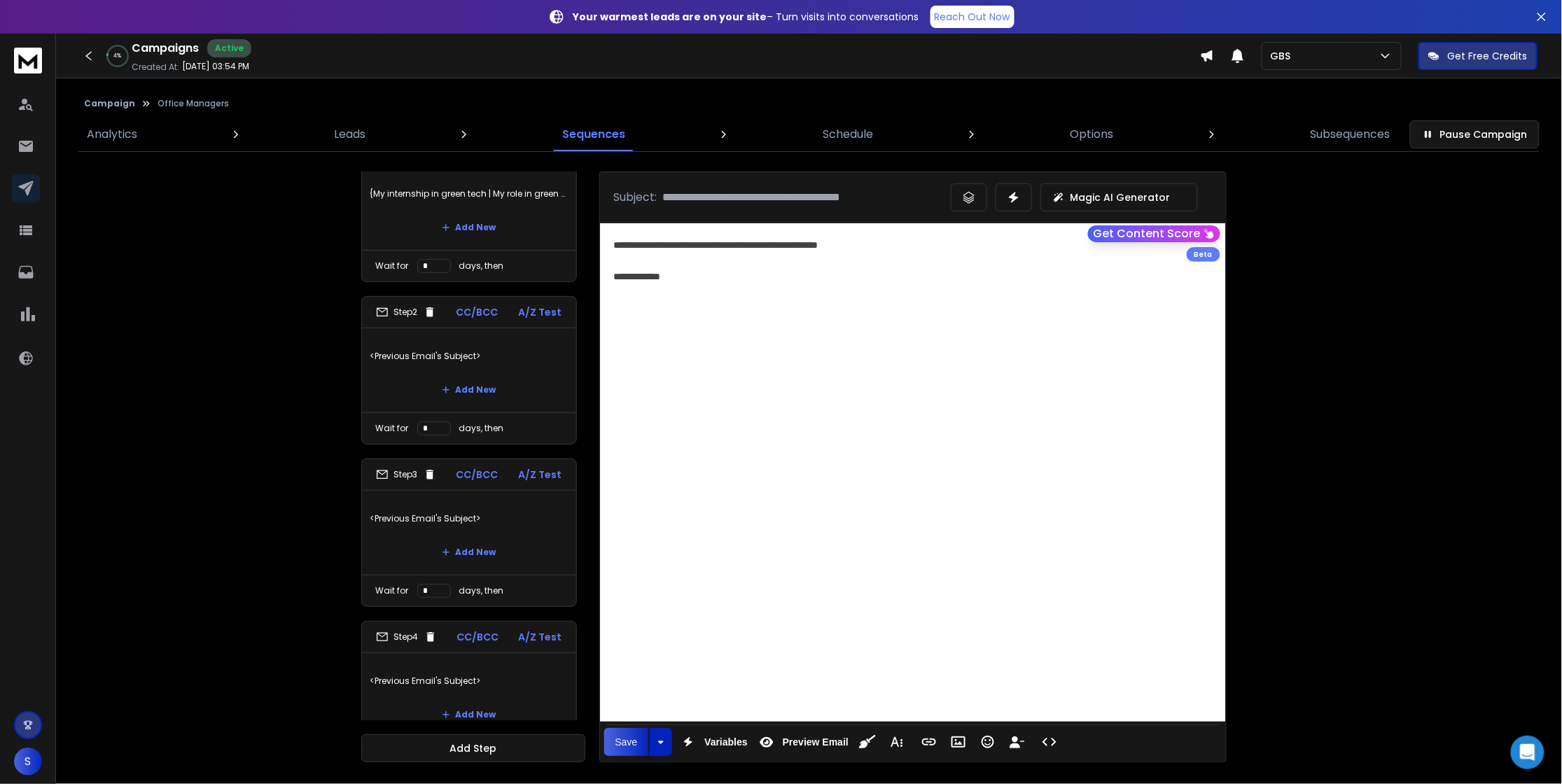
click at [506, 520] on p "<Previous Email's Subject>" at bounding box center [469, 519] width 198 height 39
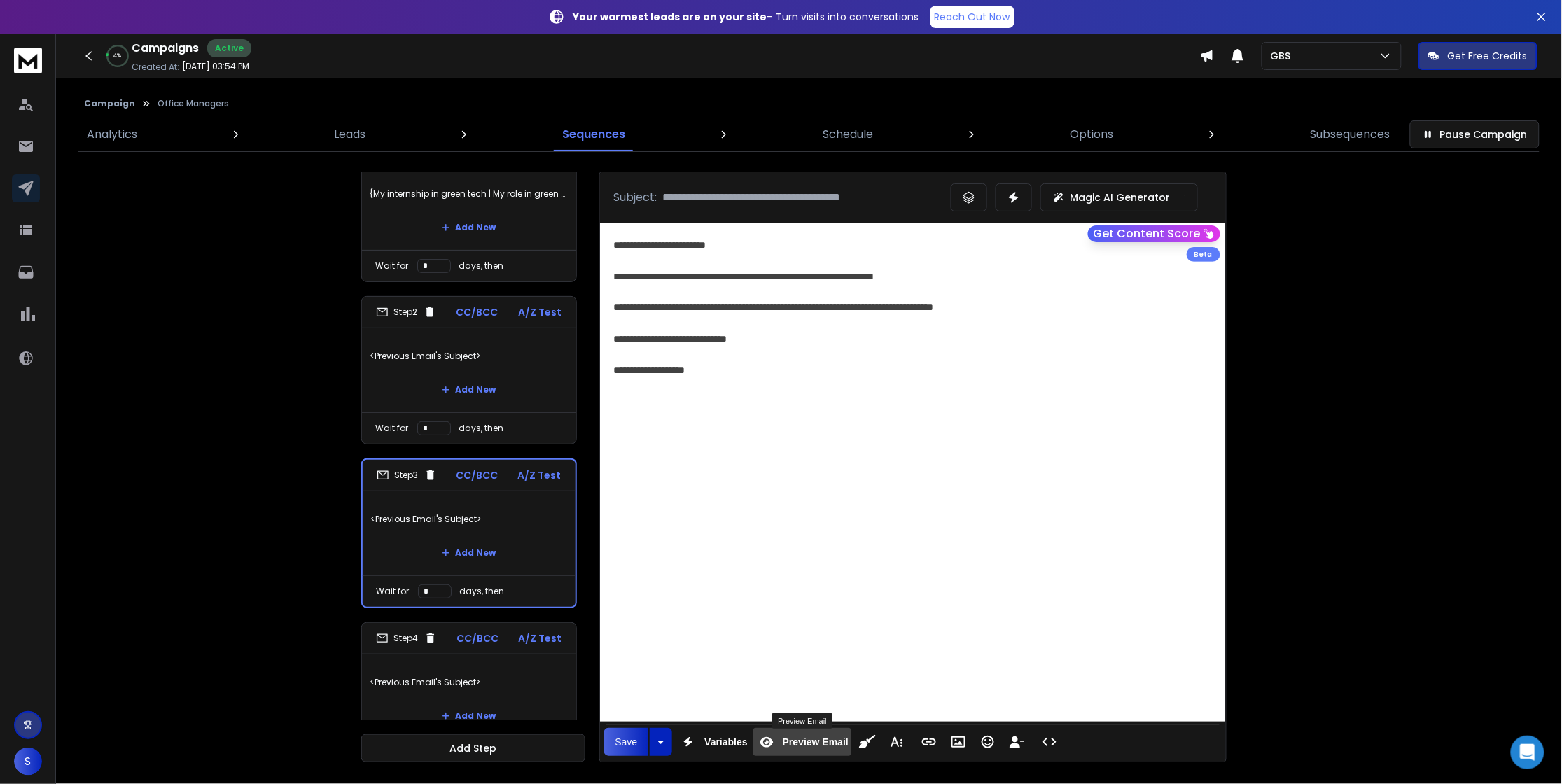
click at [795, 748] on div "Preview Email" at bounding box center [802, 742] width 98 height 23
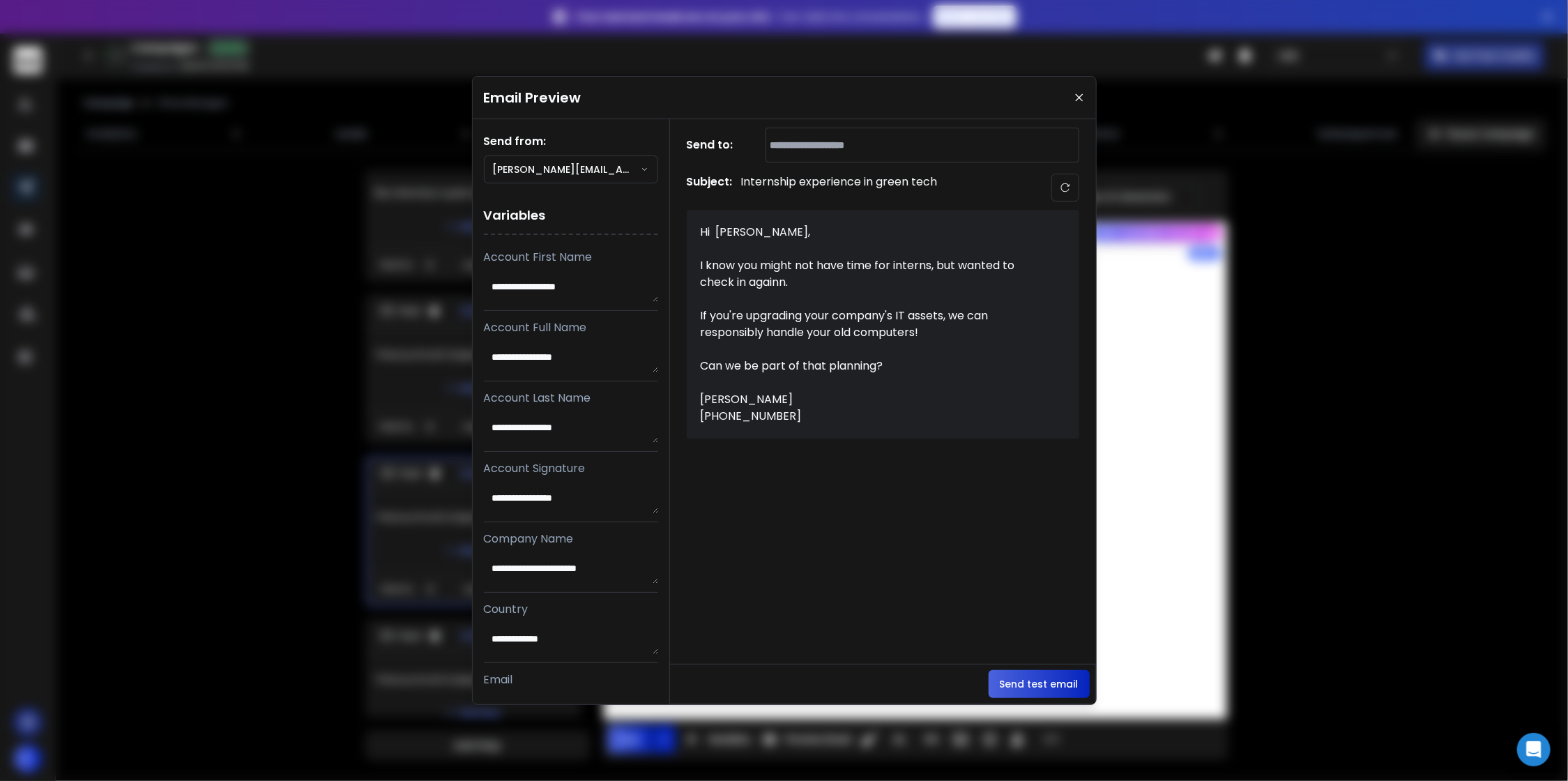
click at [1076, 95] on icon at bounding box center [1079, 98] width 11 height 11
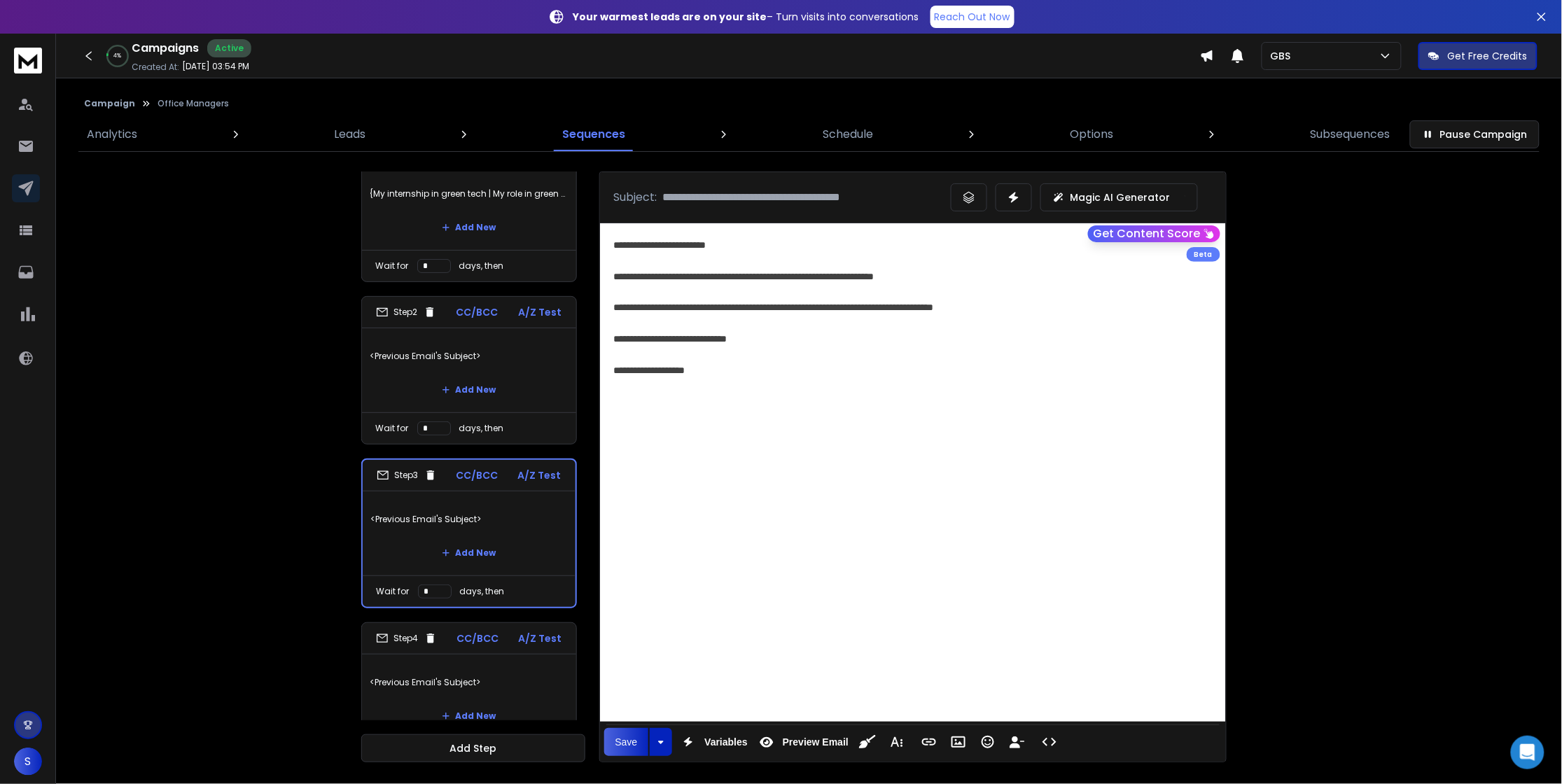
click at [630, 238] on div "**********" at bounding box center [913, 245] width 598 height 16
click at [780, 736] on span "Preview Email" at bounding box center [816, 742] width 71 height 12
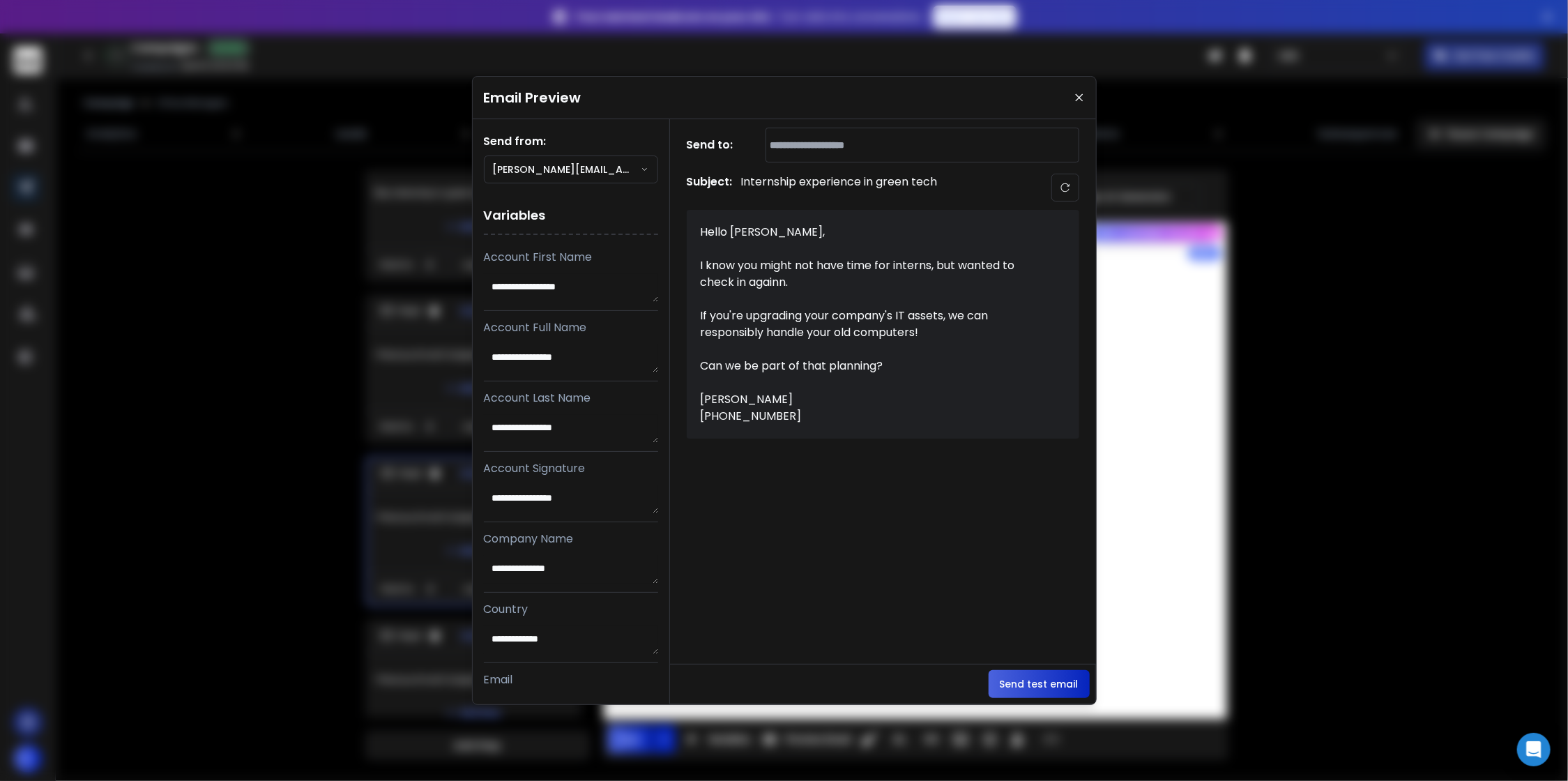
click at [1076, 99] on icon at bounding box center [1079, 98] width 11 height 11
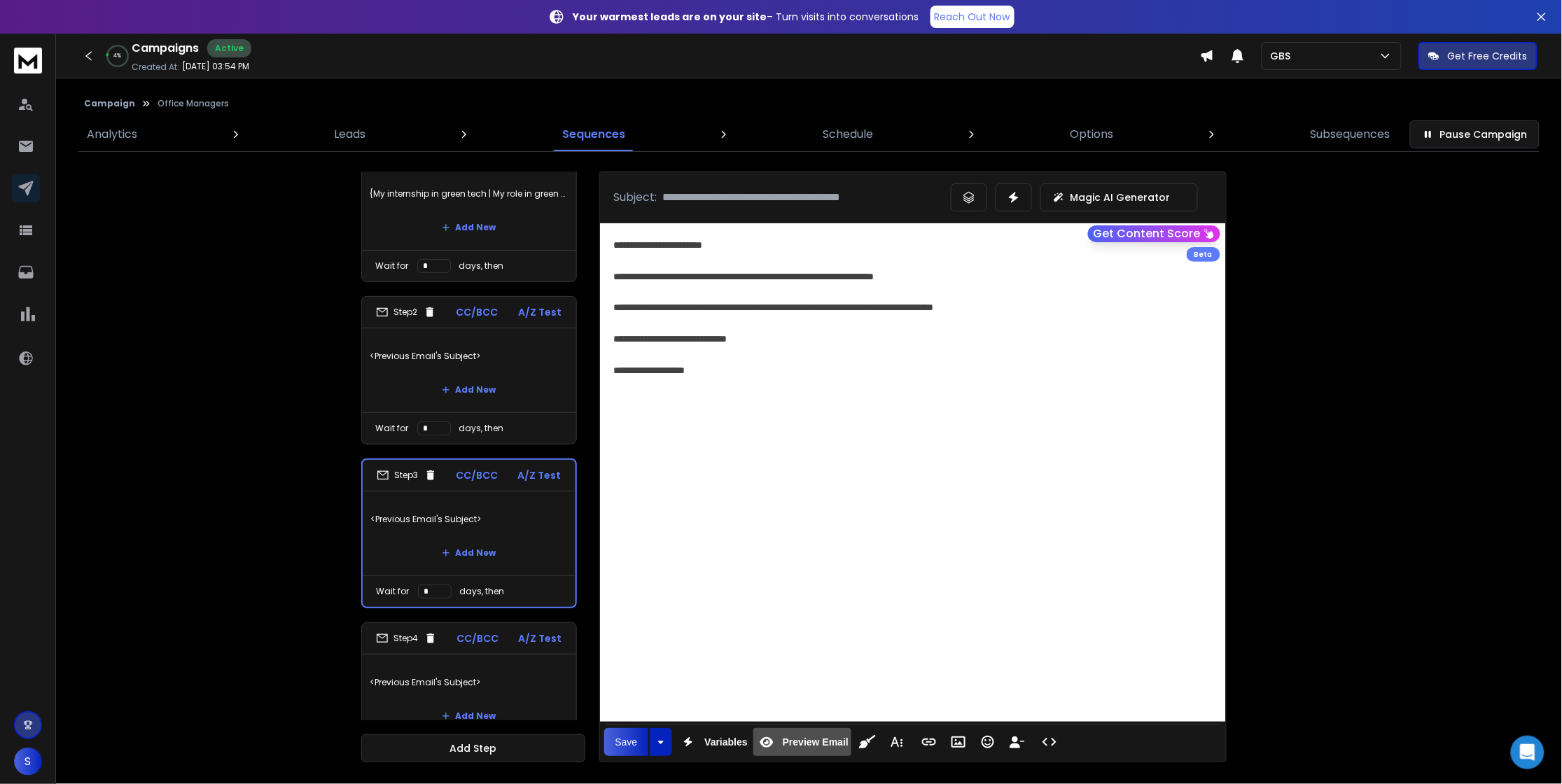
click at [817, 735] on div "Preview Email" at bounding box center [802, 742] width 98 height 23
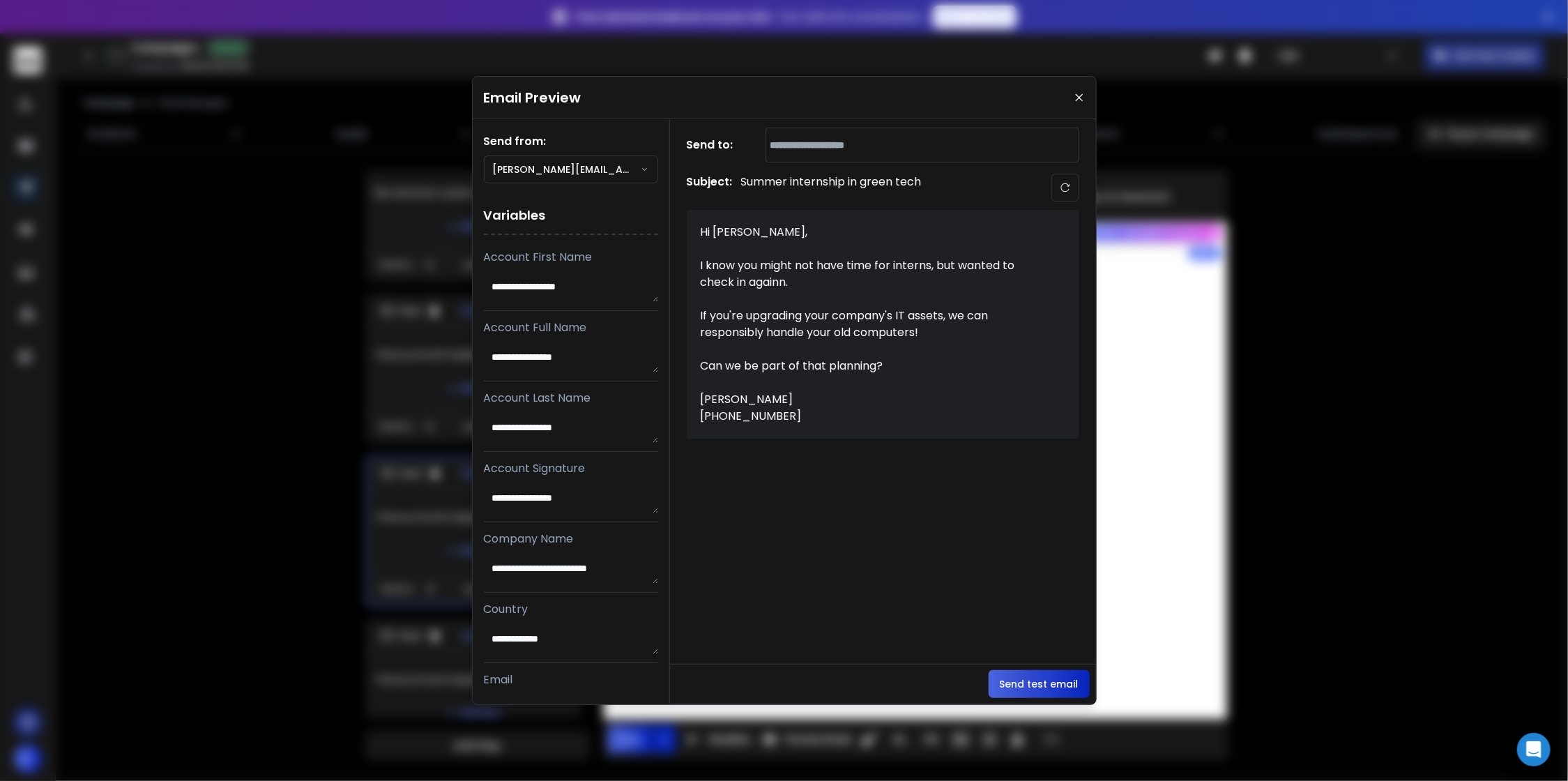
click at [1080, 101] on icon at bounding box center [1079, 98] width 11 height 11
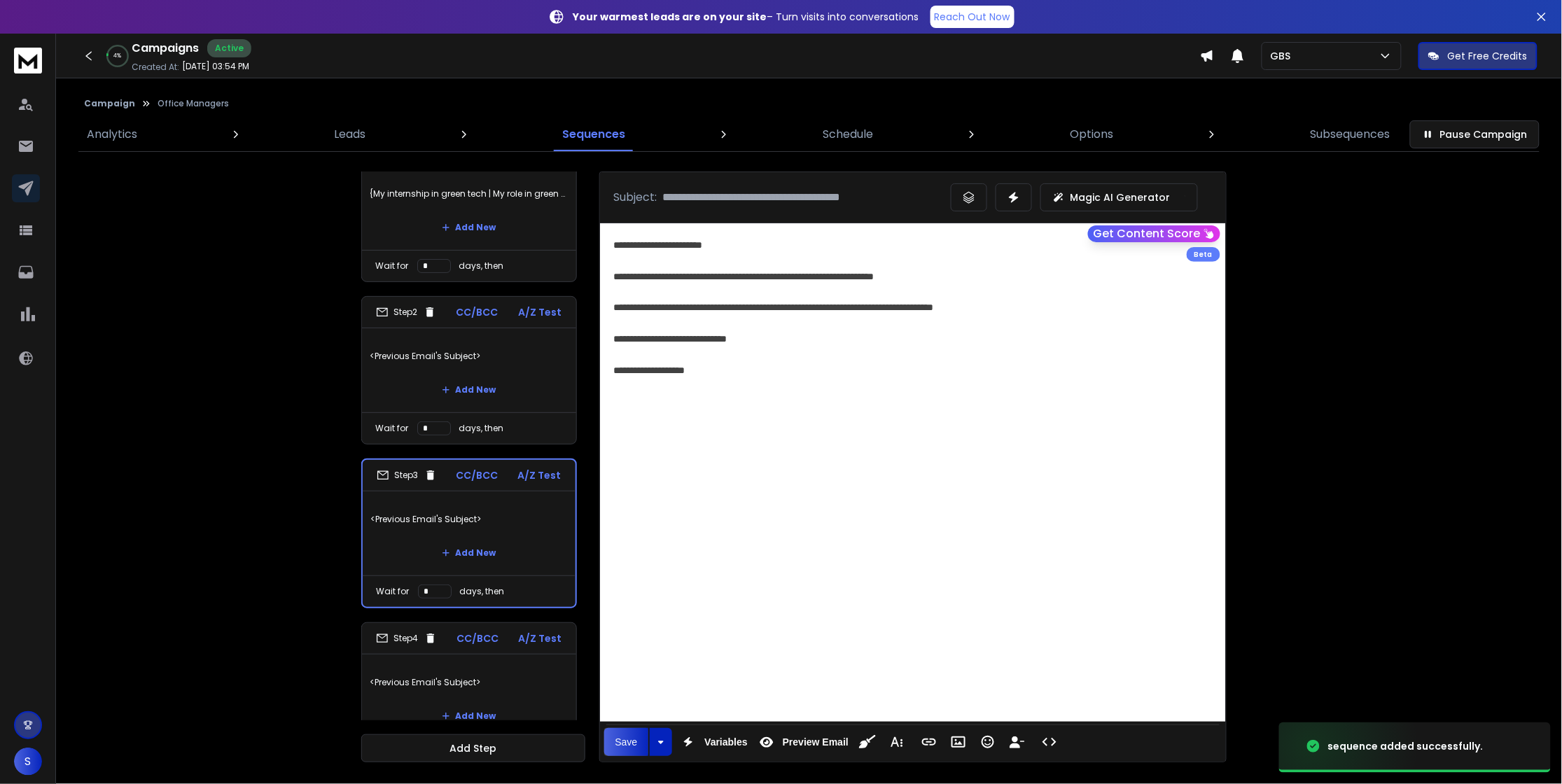
click at [499, 665] on p "<Previous Email's Subject>" at bounding box center [469, 682] width 198 height 39
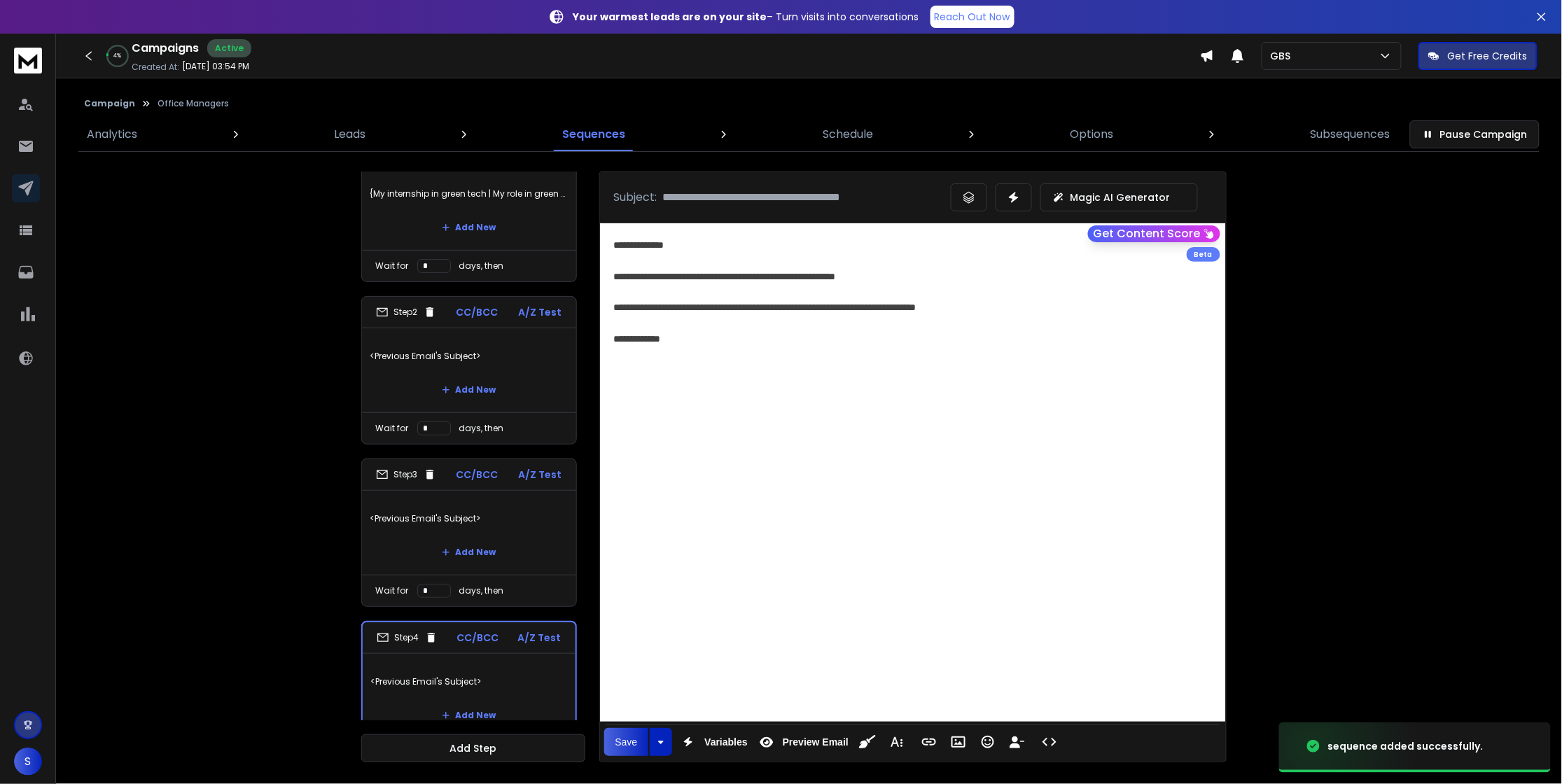
click at [538, 369] on p "<Previous Email's Subject>" at bounding box center [469, 356] width 198 height 39
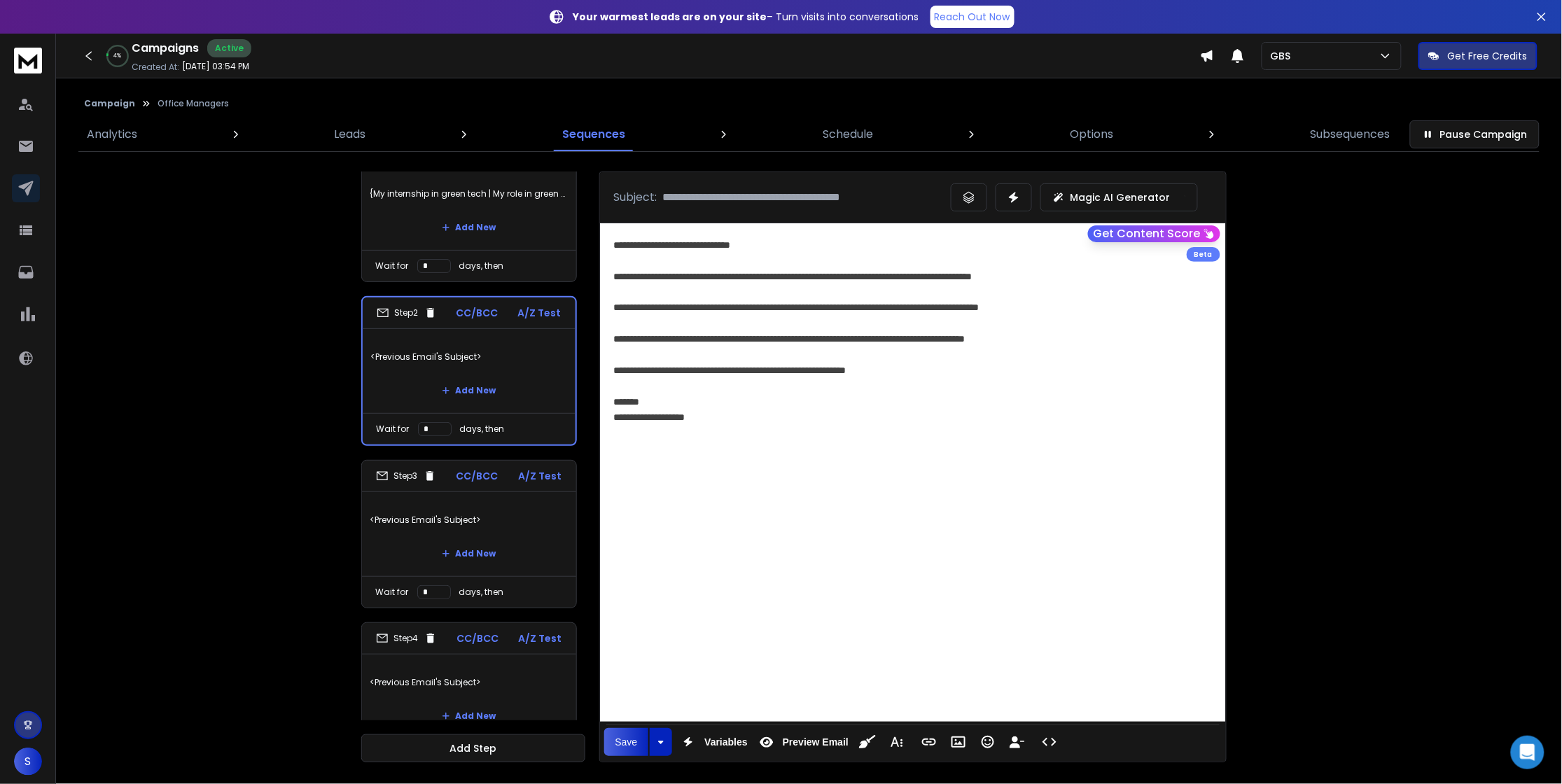
click at [655, 245] on div "**********" at bounding box center [913, 245] width 598 height 16
click at [629, 244] on div "**********" at bounding box center [913, 245] width 598 height 16
click at [795, 743] on span "Preview Email" at bounding box center [816, 742] width 71 height 12
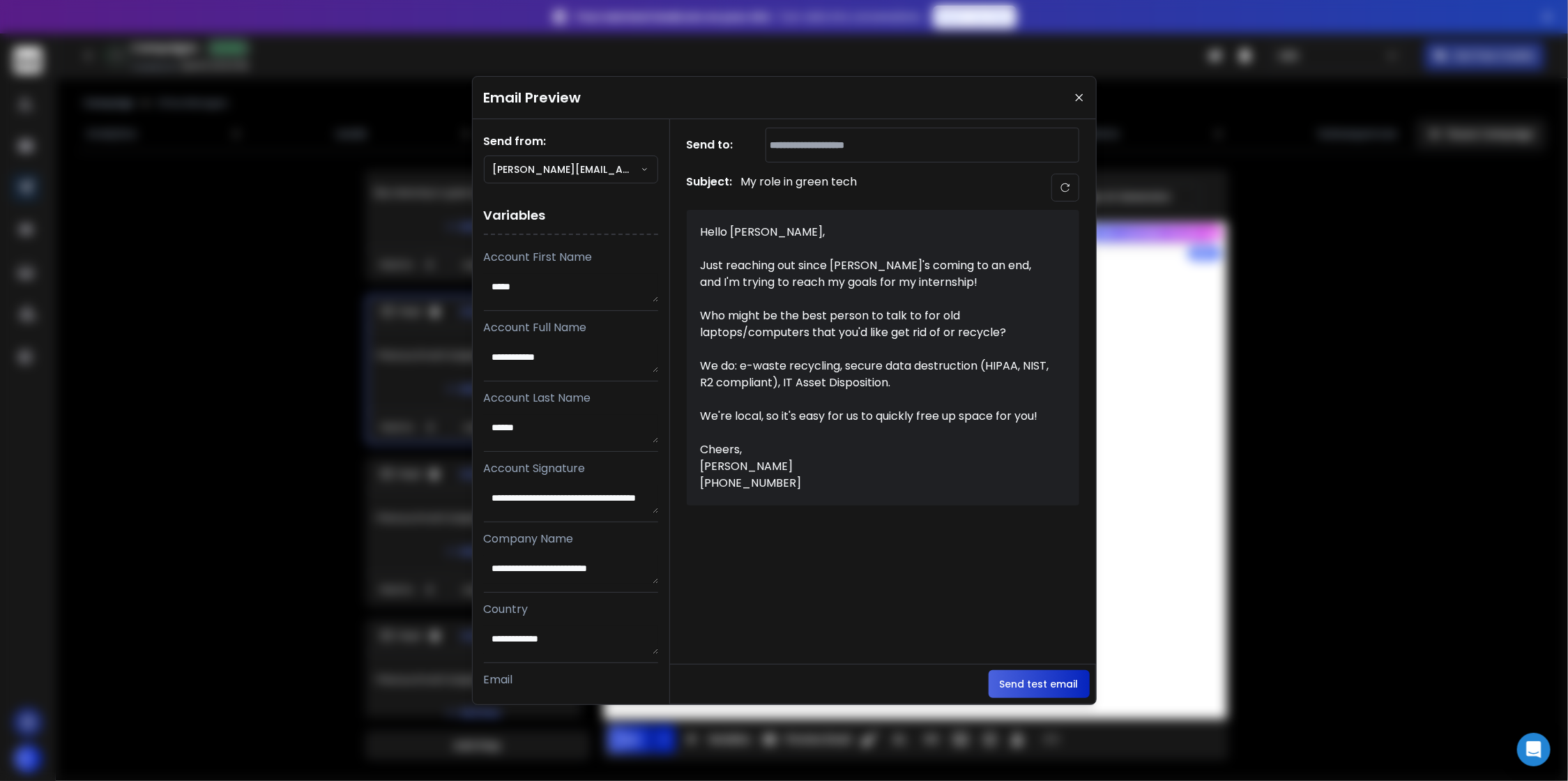
click at [1079, 101] on icon at bounding box center [1079, 98] width 11 height 11
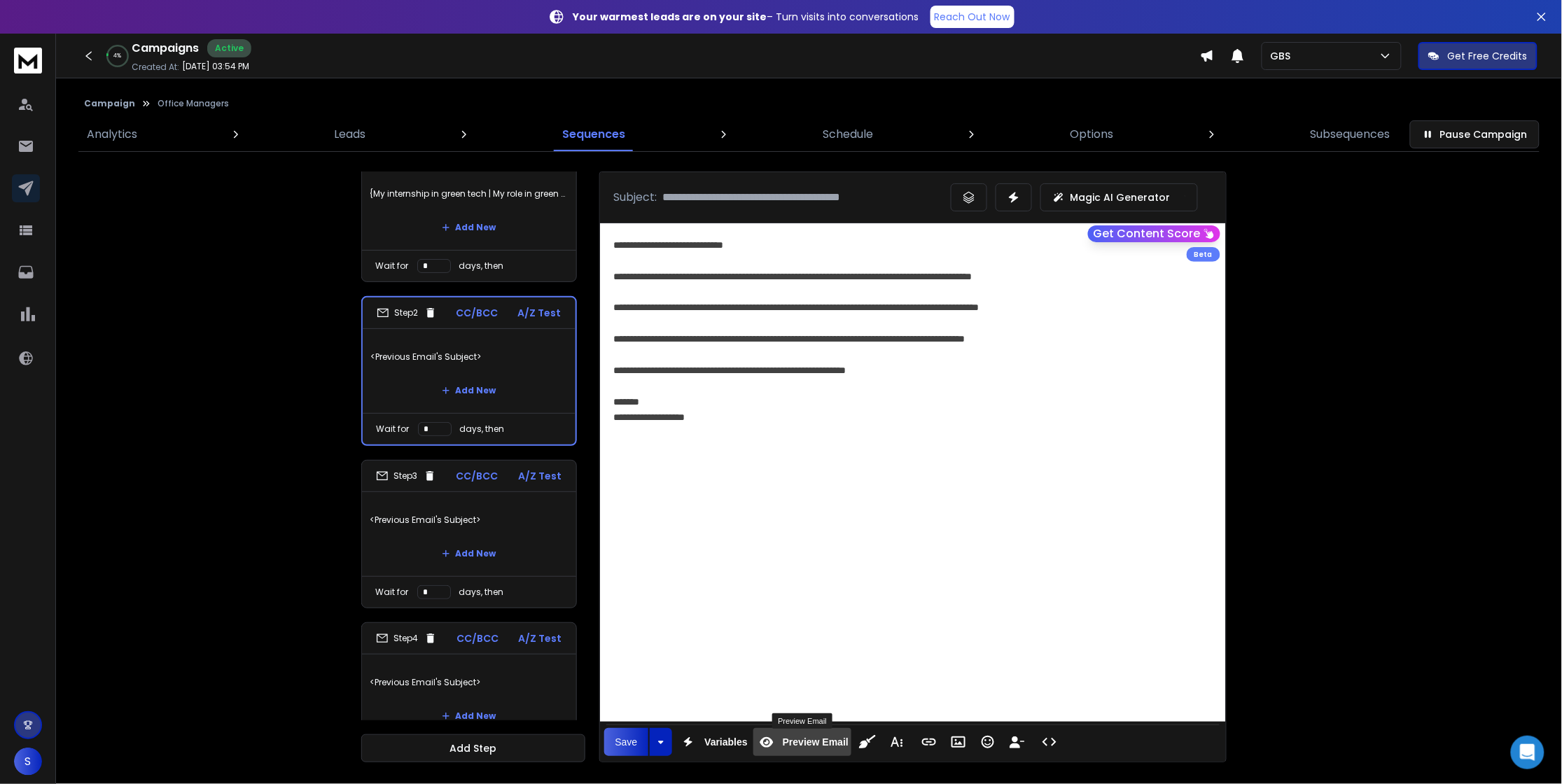
click at [783, 741] on span "Preview Email" at bounding box center [816, 742] width 71 height 12
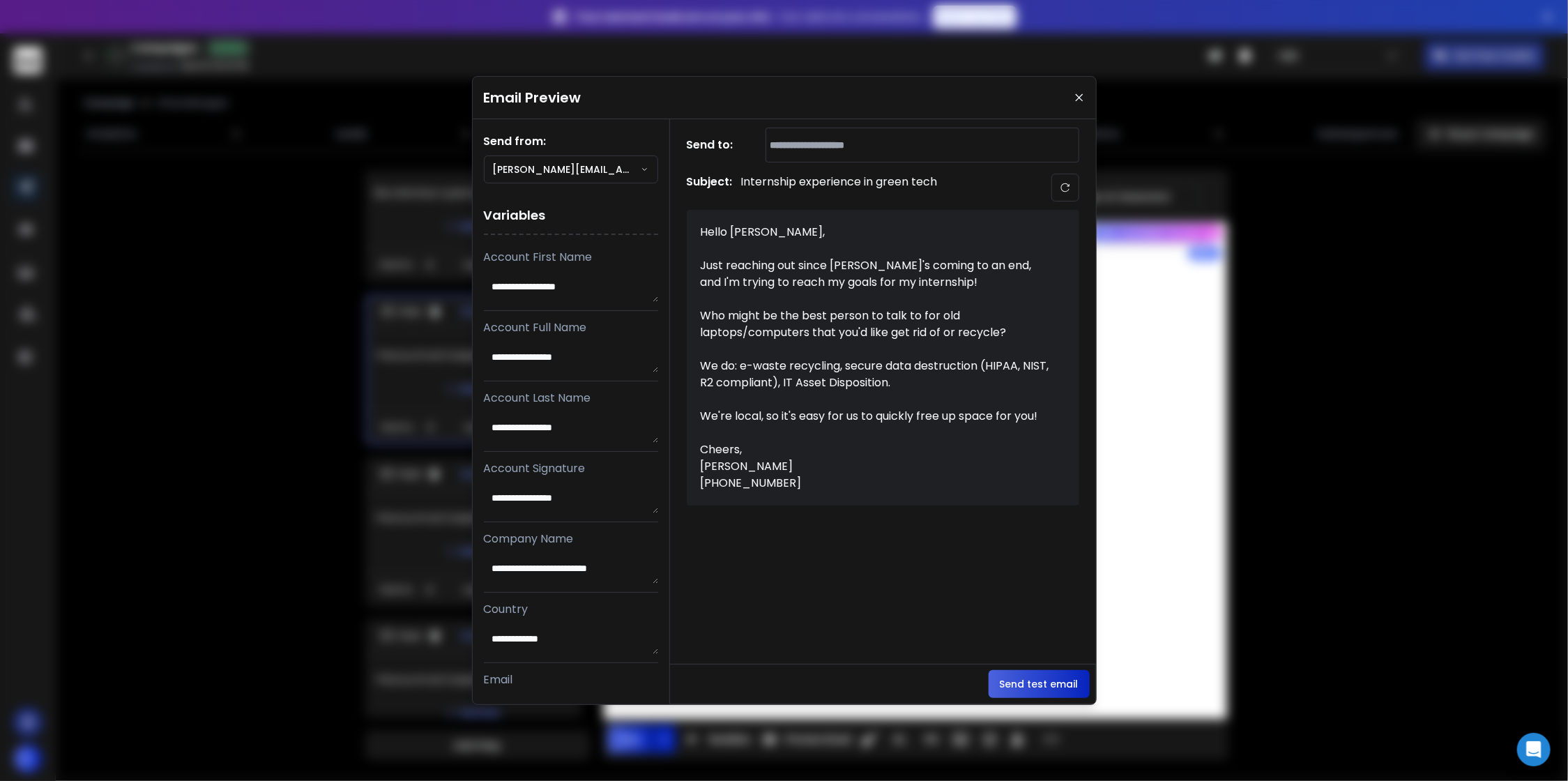
click at [1086, 102] on div "Email Preview" at bounding box center [784, 98] width 623 height 42
click at [1083, 100] on icon at bounding box center [1079, 98] width 11 height 11
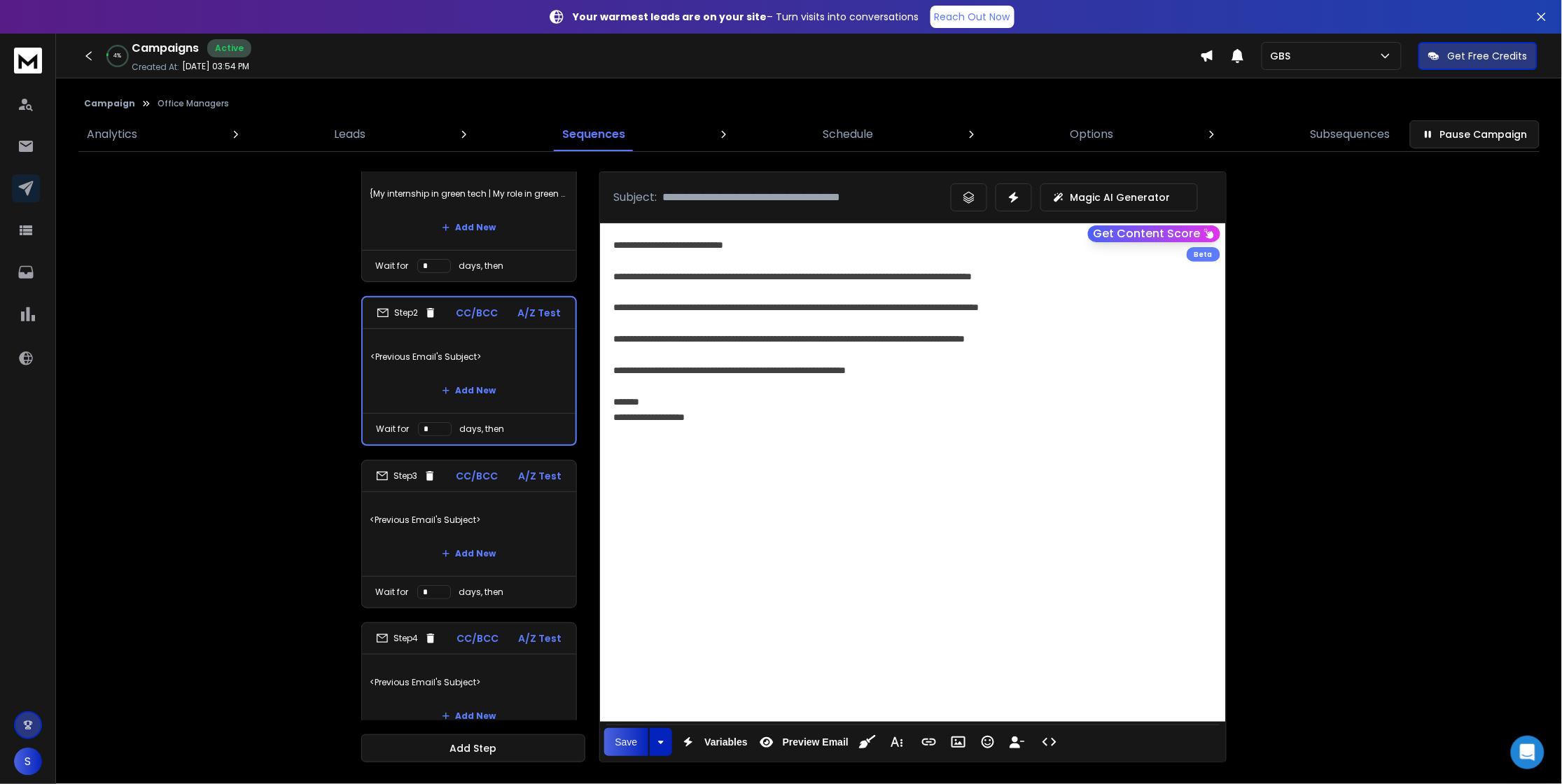
click at [656, 241] on div "**********" at bounding box center [913, 245] width 598 height 16
click at [633, 241] on div "**********" at bounding box center [913, 245] width 598 height 16
click at [783, 736] on span "Preview Email" at bounding box center [816, 742] width 71 height 12
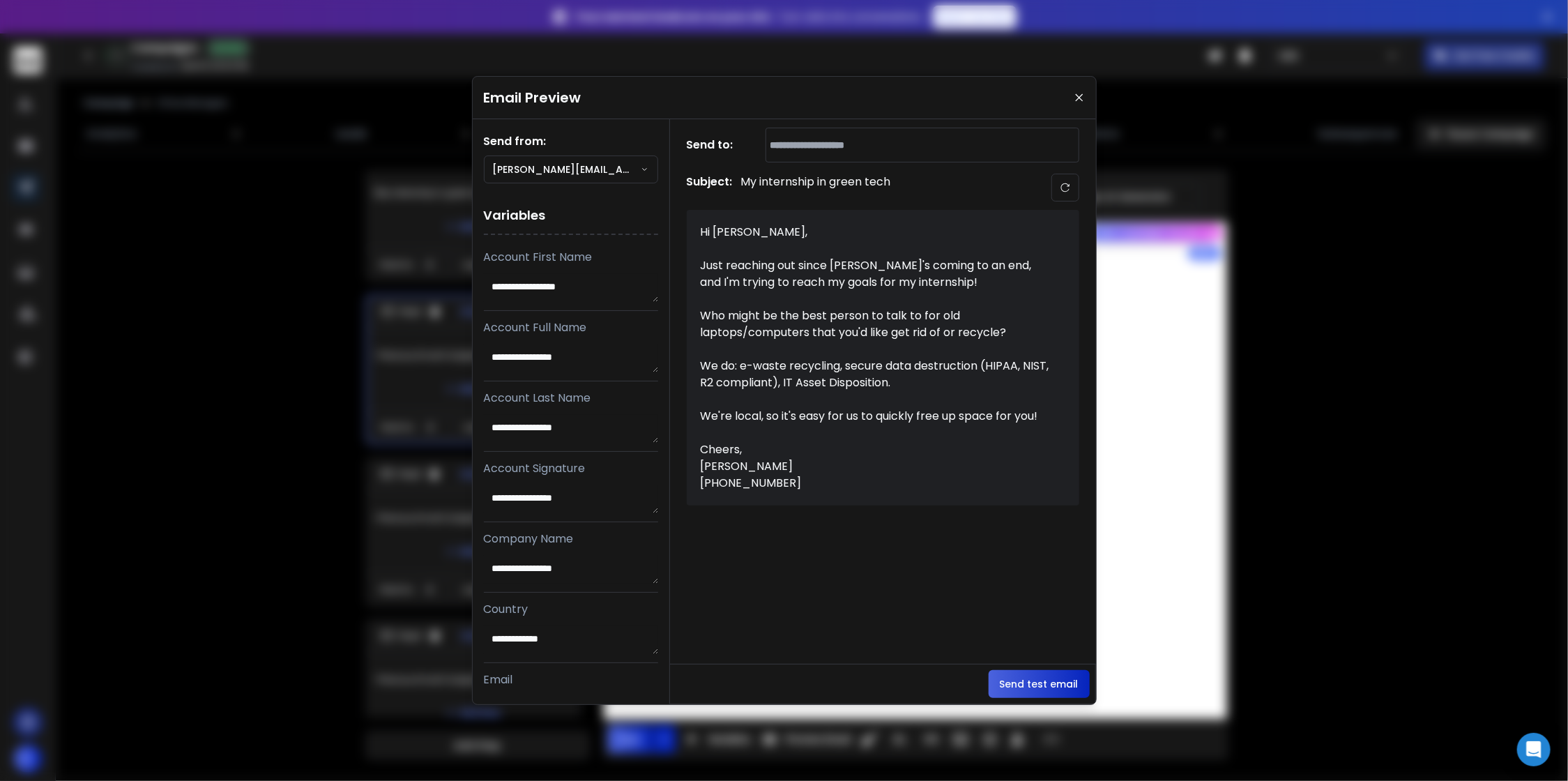
click at [1084, 95] on icon at bounding box center [1079, 98] width 11 height 11
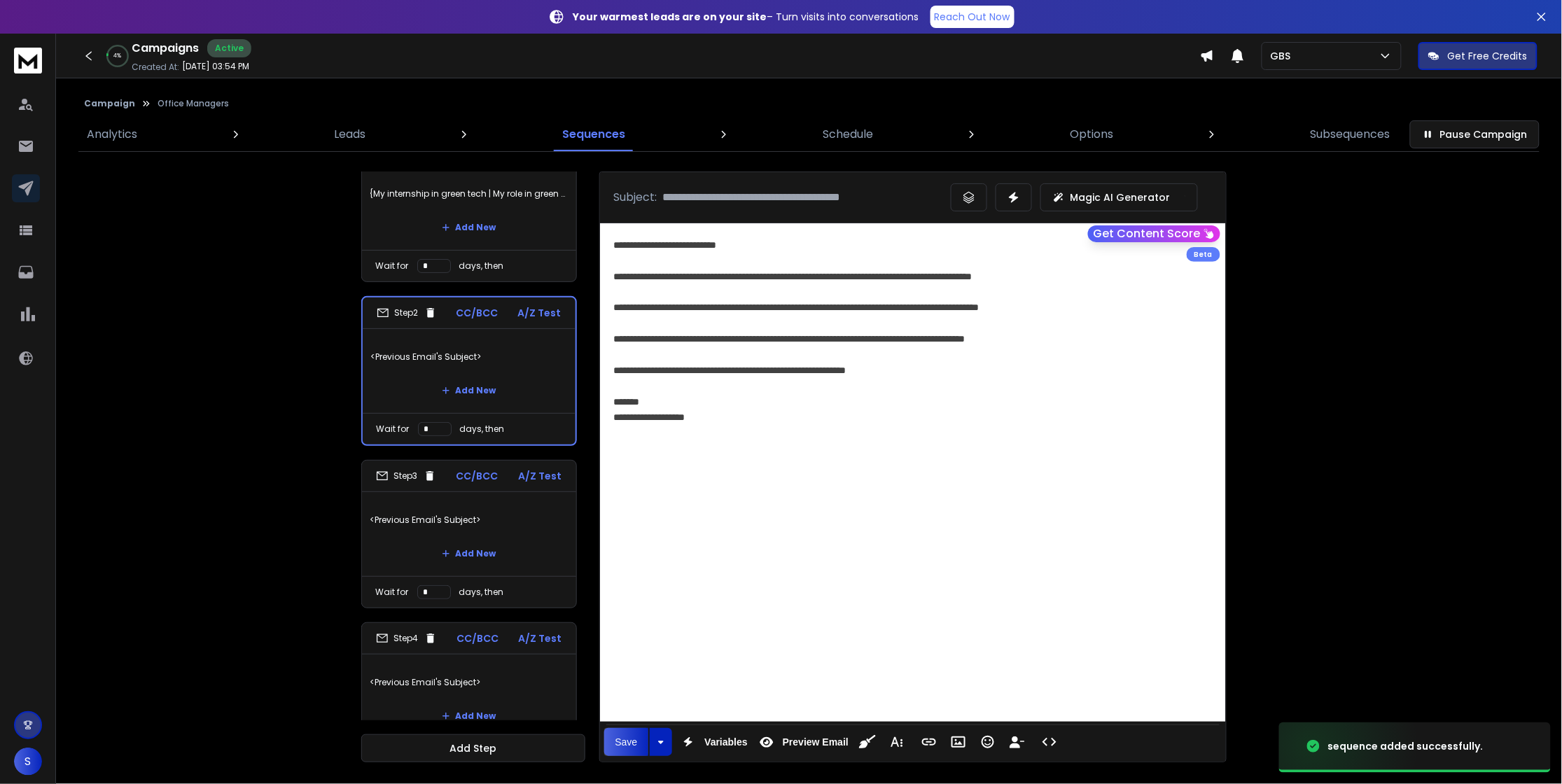
click at [539, 213] on div "Add New" at bounding box center [469, 227] width 198 height 28
type input "**********"
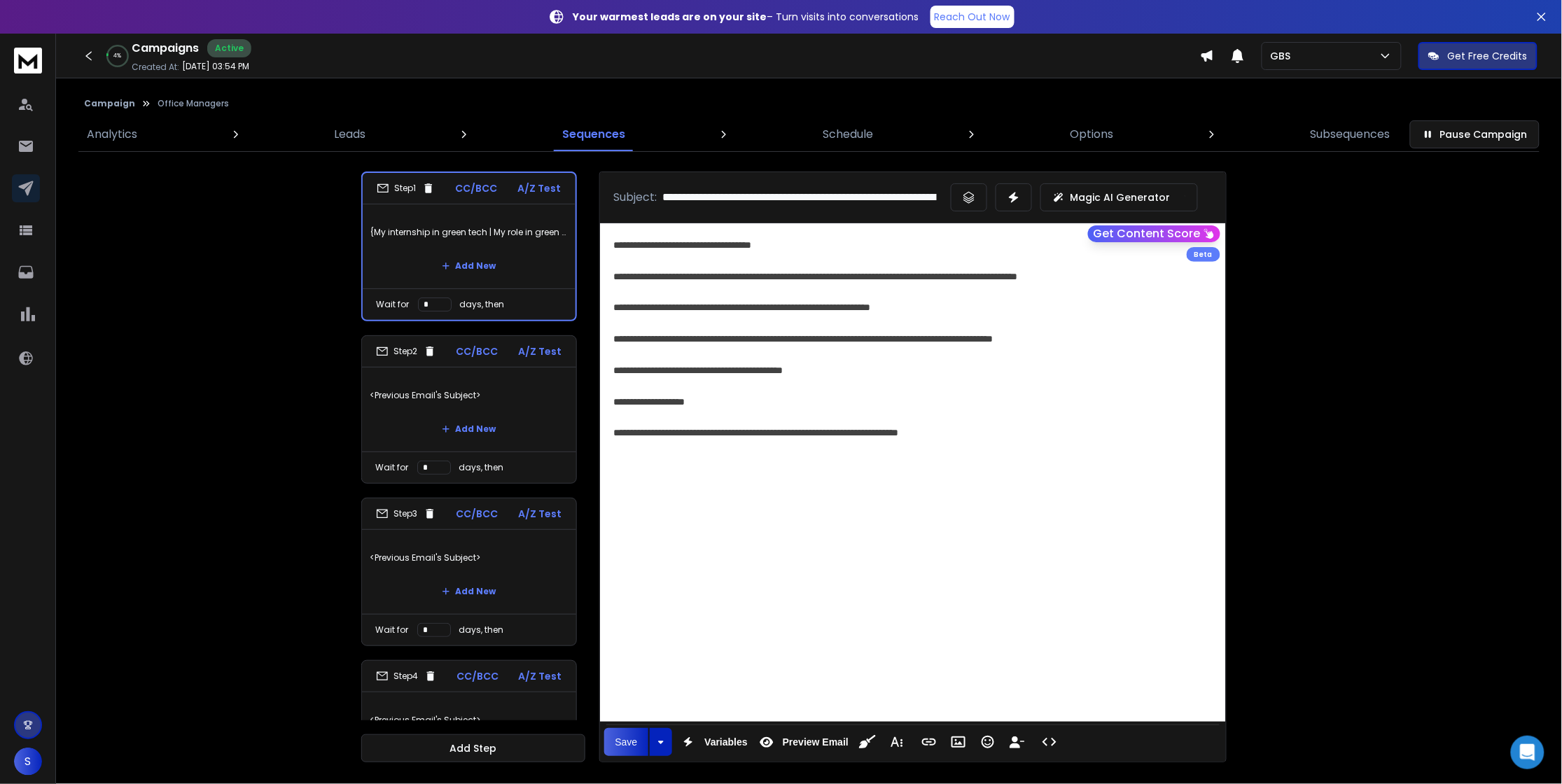
scroll to position [0, 0]
click at [800, 745] on span "Preview Email" at bounding box center [816, 742] width 71 height 12
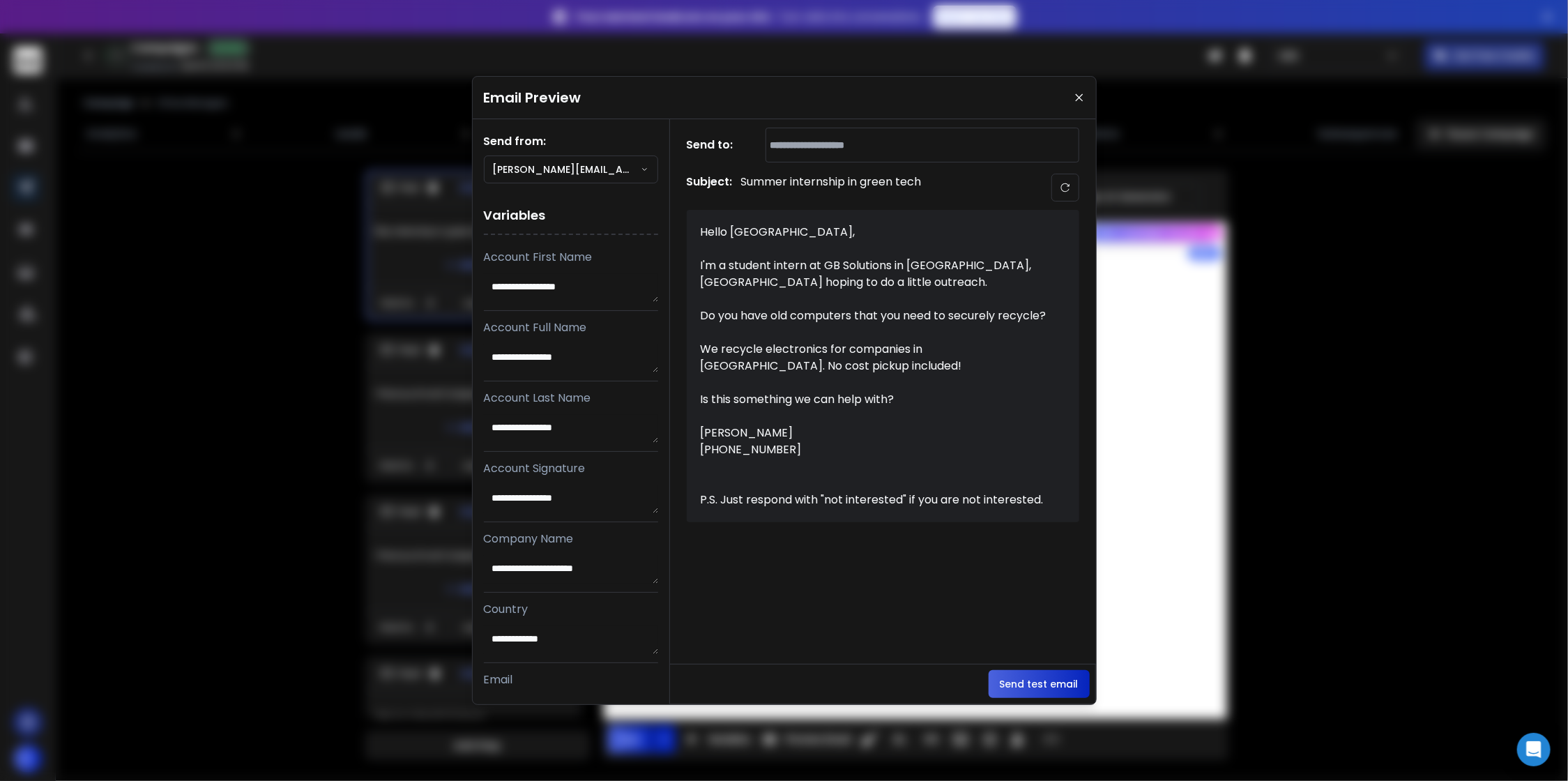
click at [1085, 92] on div "Email Preview" at bounding box center [784, 98] width 623 height 42
click at [1082, 95] on icon at bounding box center [1079, 98] width 8 height 8
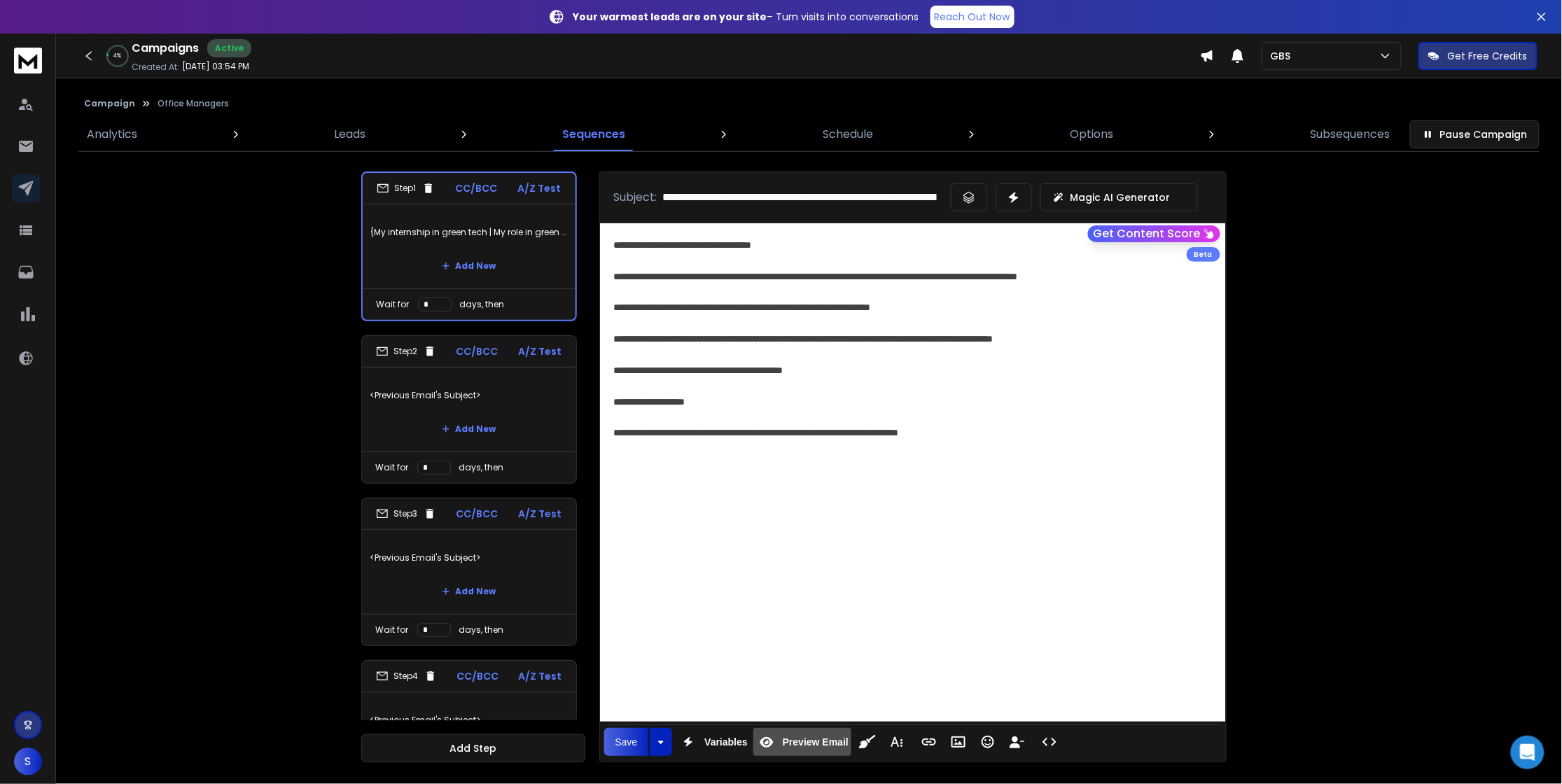
click at [786, 739] on span "Preview Email" at bounding box center [816, 742] width 71 height 12
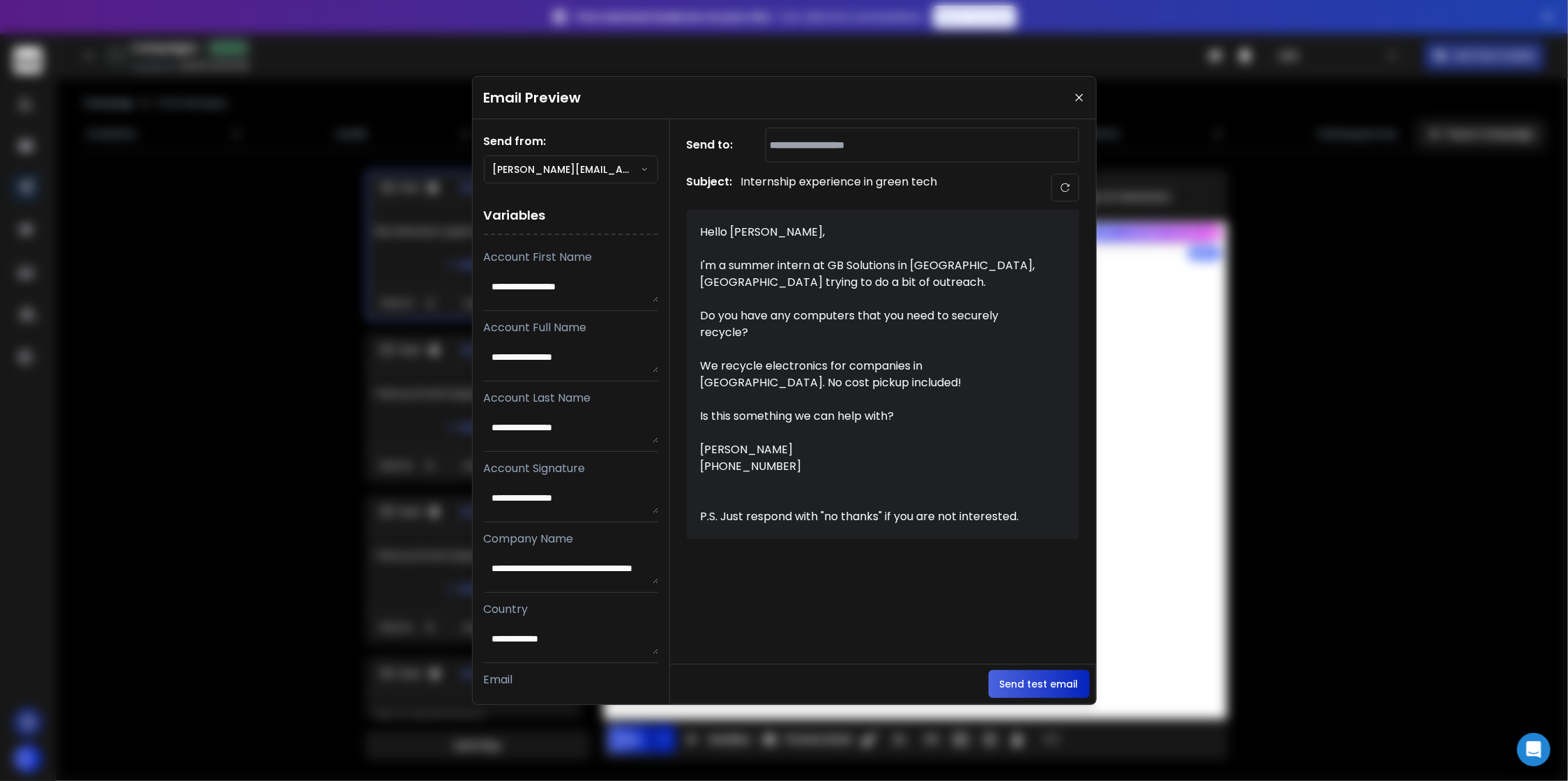
click at [1079, 95] on icon at bounding box center [1079, 98] width 11 height 11
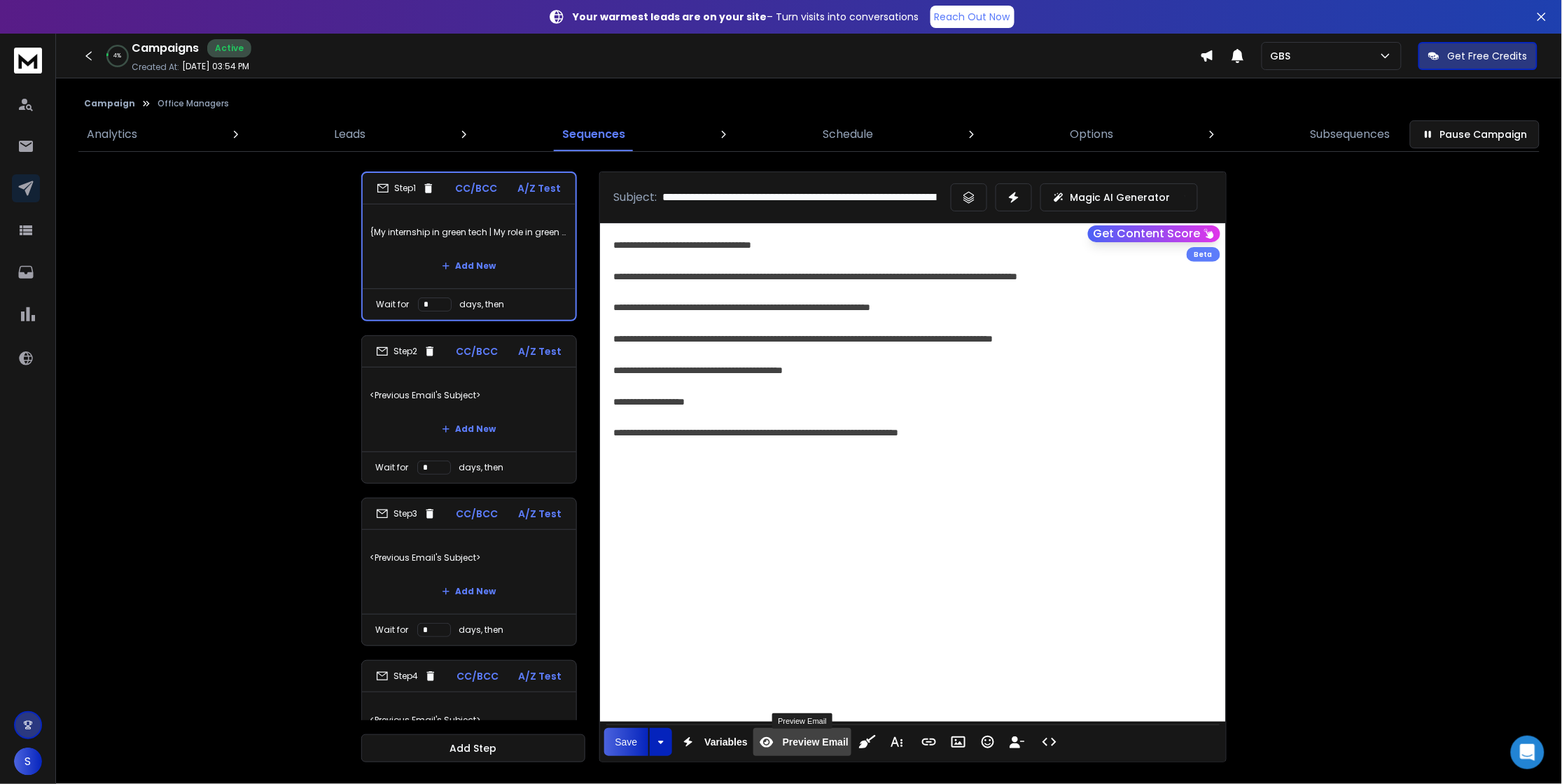
click at [808, 741] on span "Preview Email" at bounding box center [816, 742] width 71 height 12
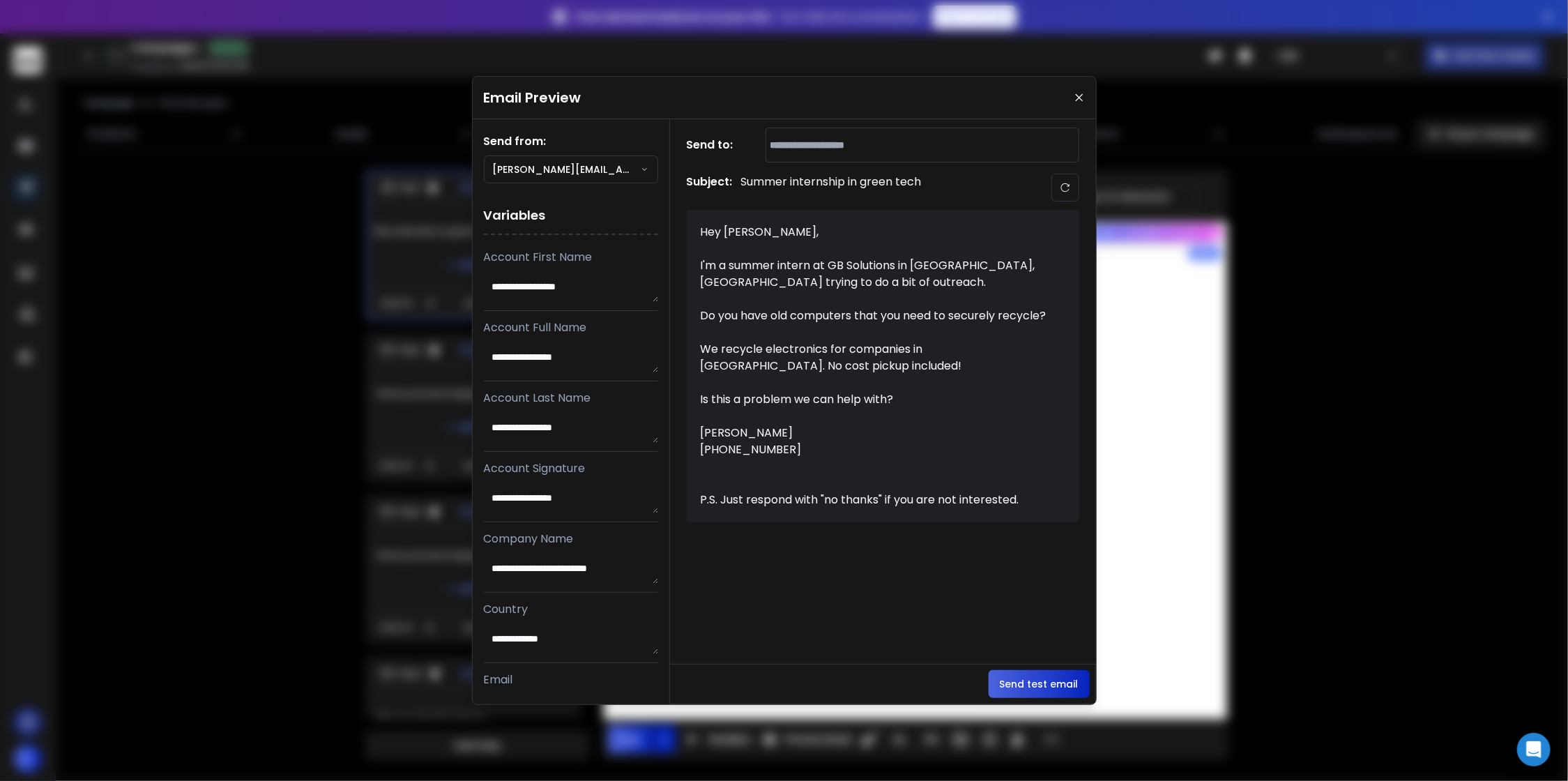
click at [1082, 96] on icon at bounding box center [1079, 98] width 11 height 11
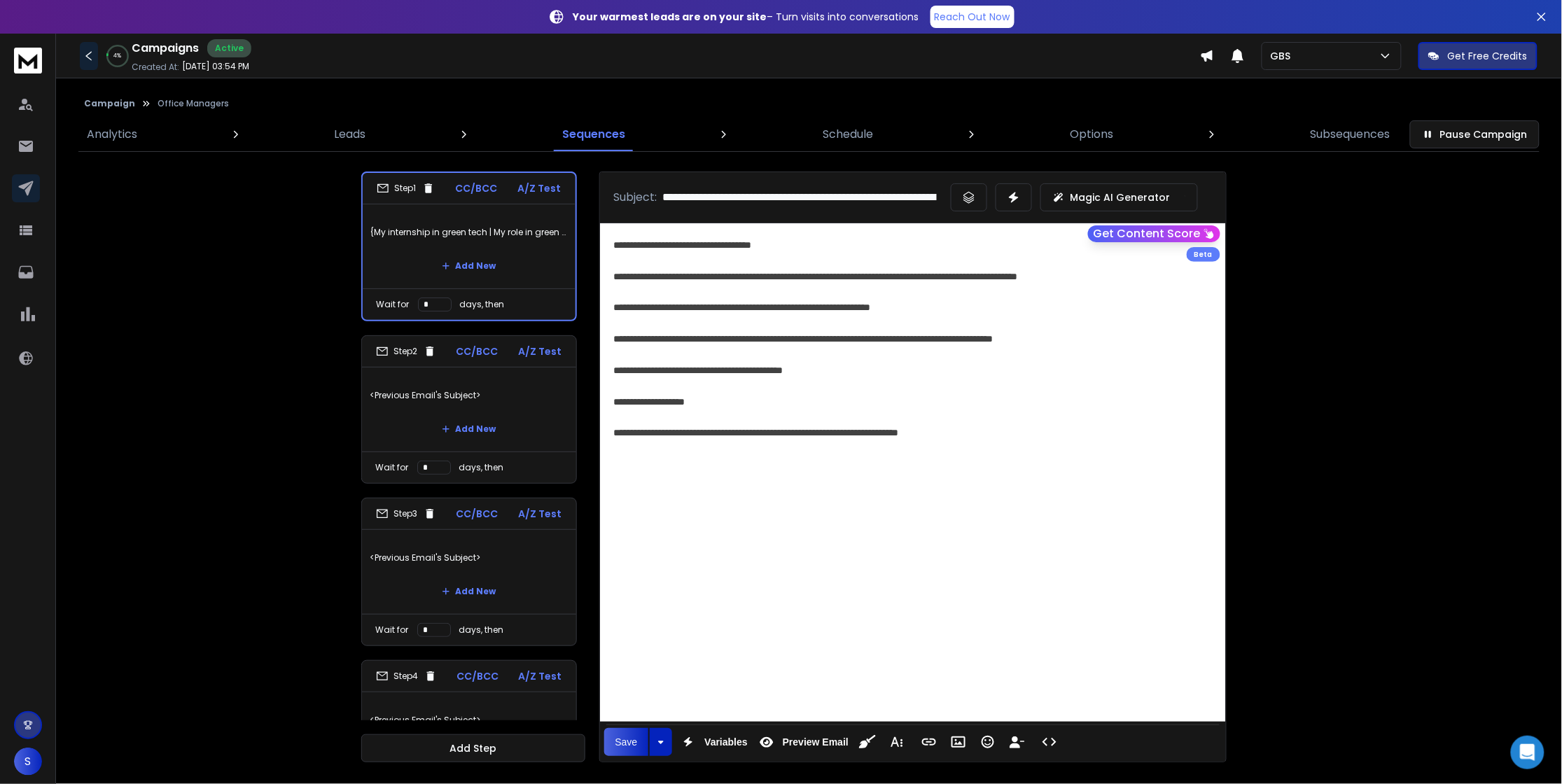
click at [88, 55] on icon at bounding box center [89, 56] width 13 height 13
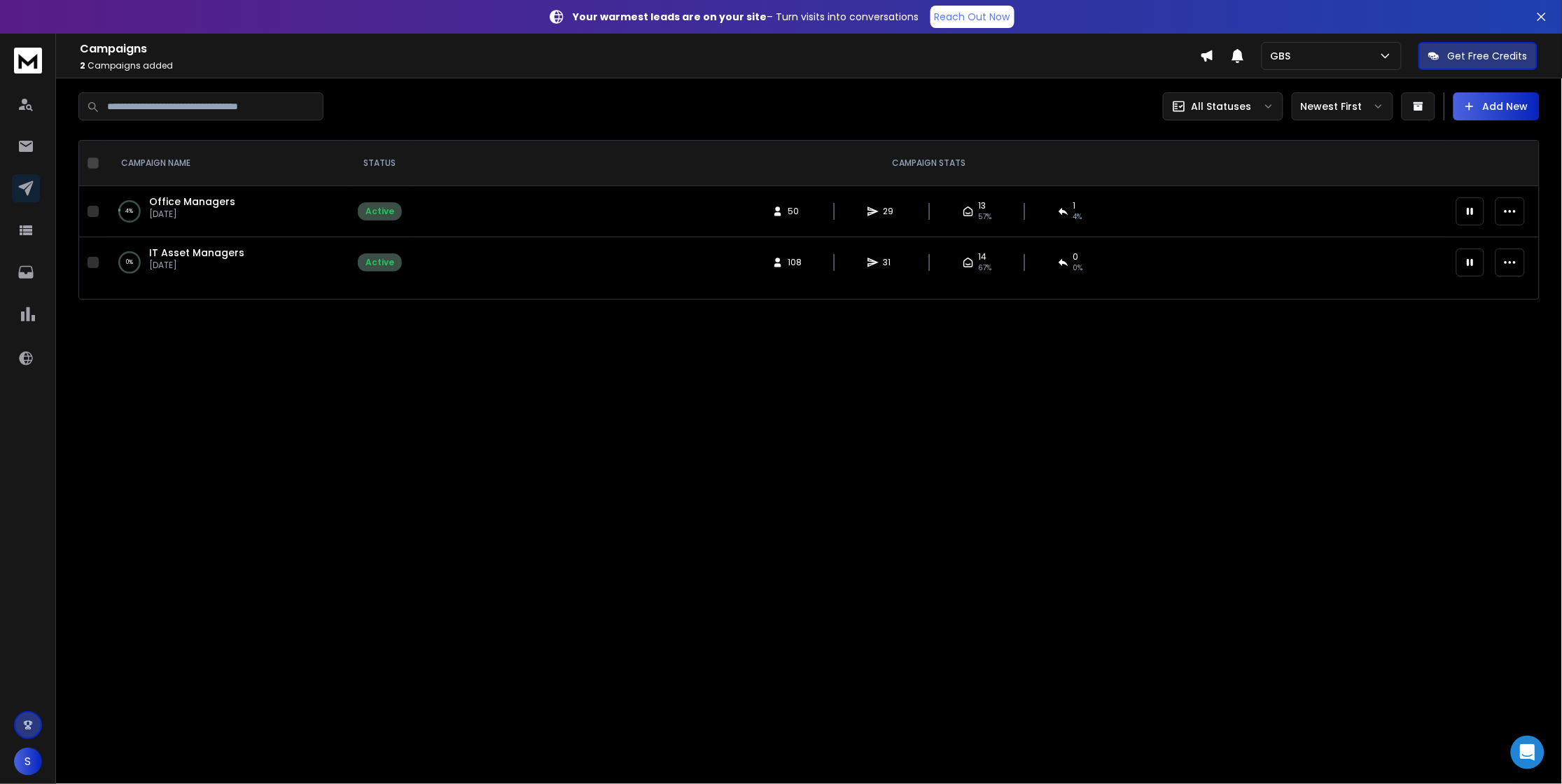
click at [1244, 299] on div "Campaigns 2 Campaigns Added All Statuses Newest First Add New CAMPAIGN NAME STA…" at bounding box center [808, 196] width 1461 height 207
